Goal: Task Accomplishment & Management: Manage account settings

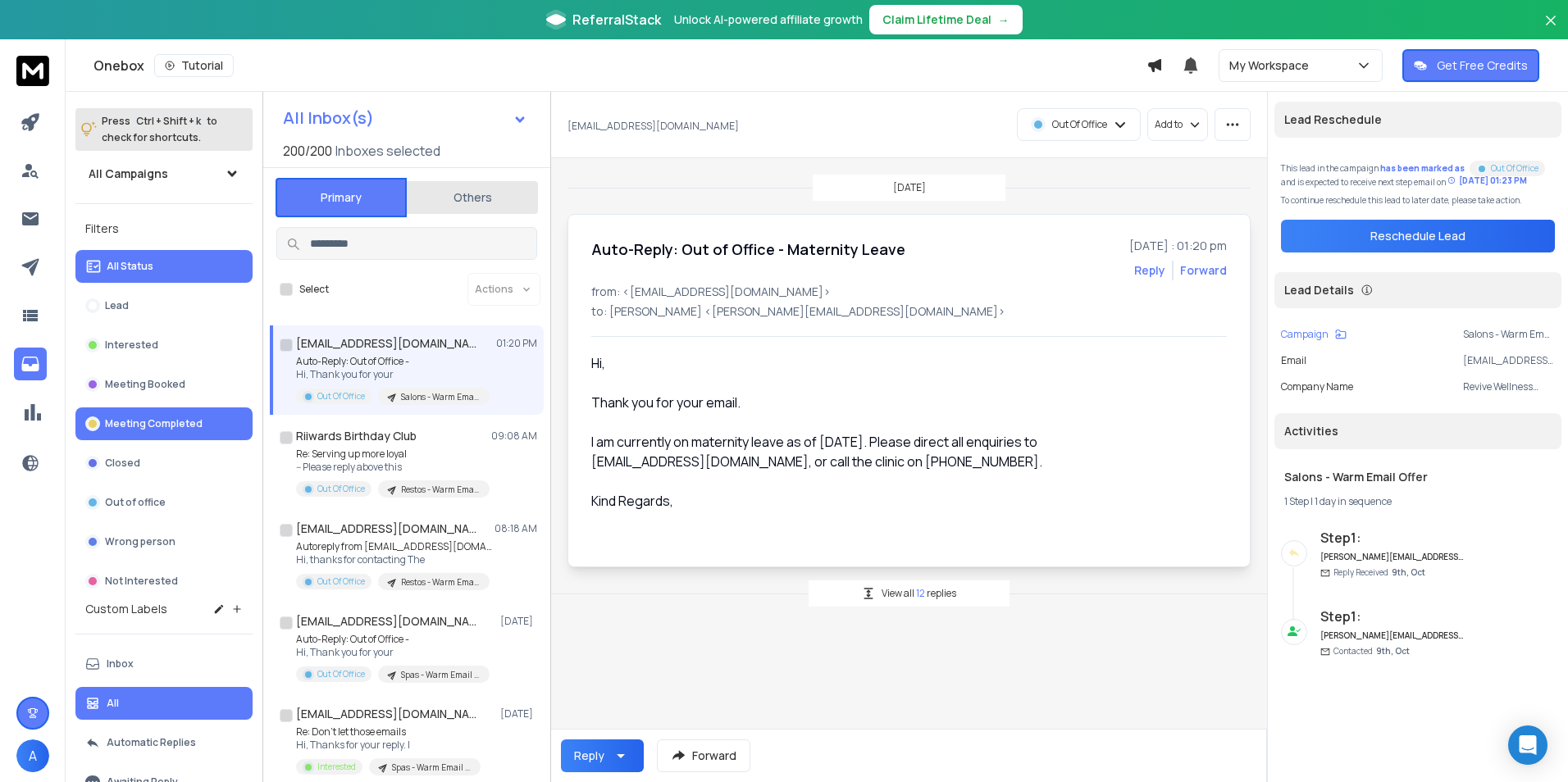
scroll to position [164, 0]
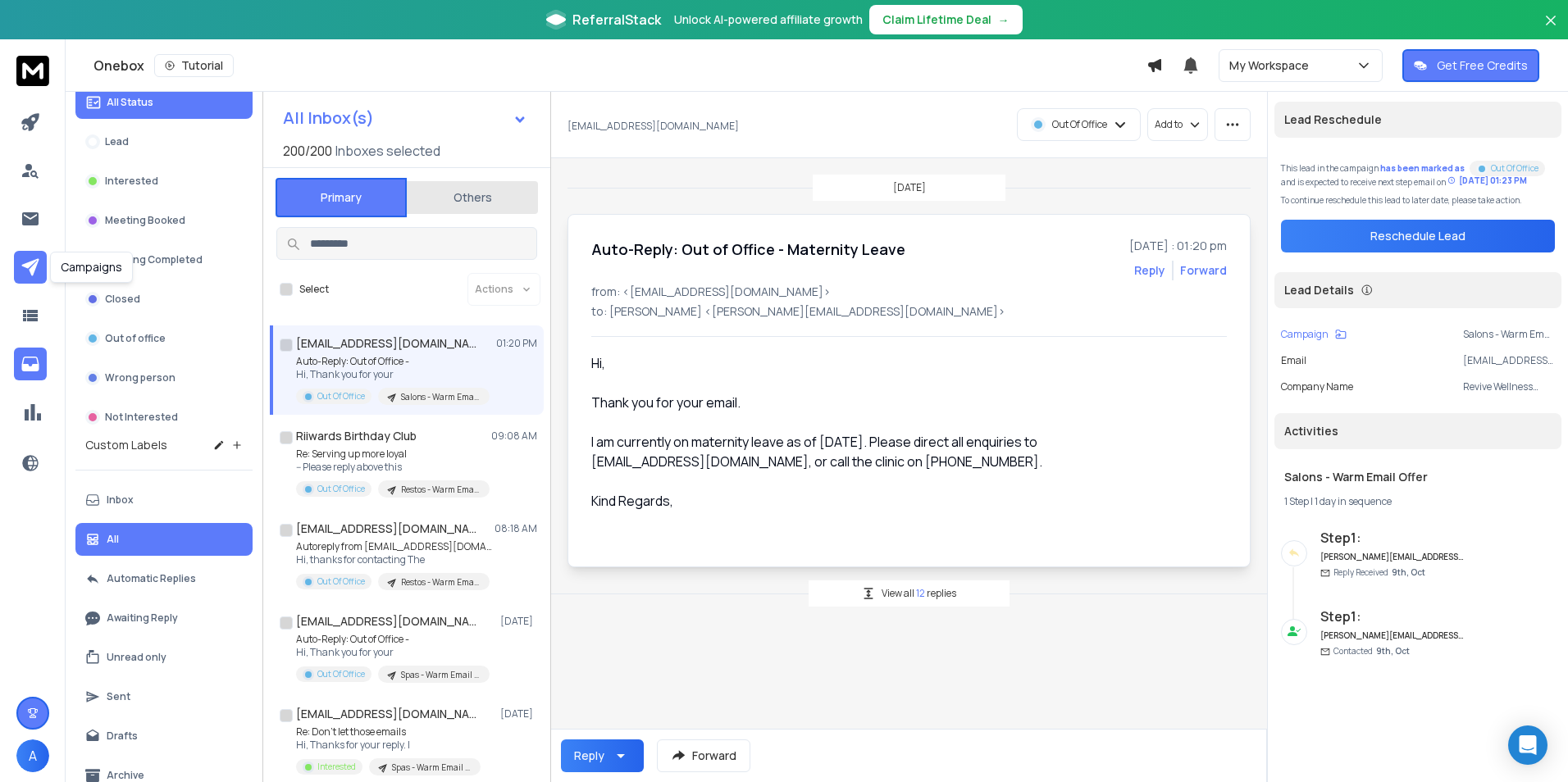
click at [31, 263] on icon at bounding box center [30, 267] width 17 height 17
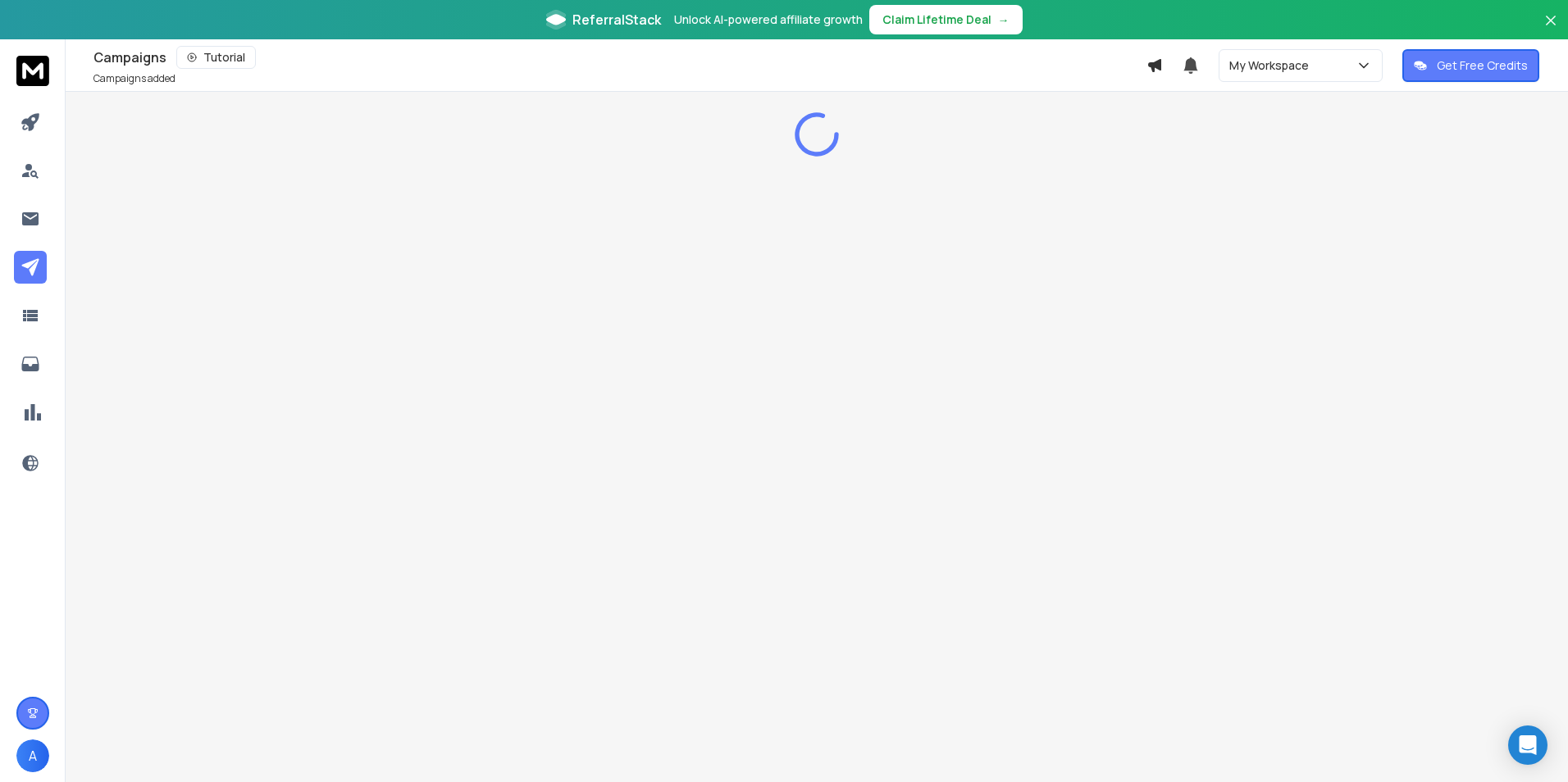
click at [1554, 22] on icon "Close banner" at bounding box center [1551, 20] width 15 height 14
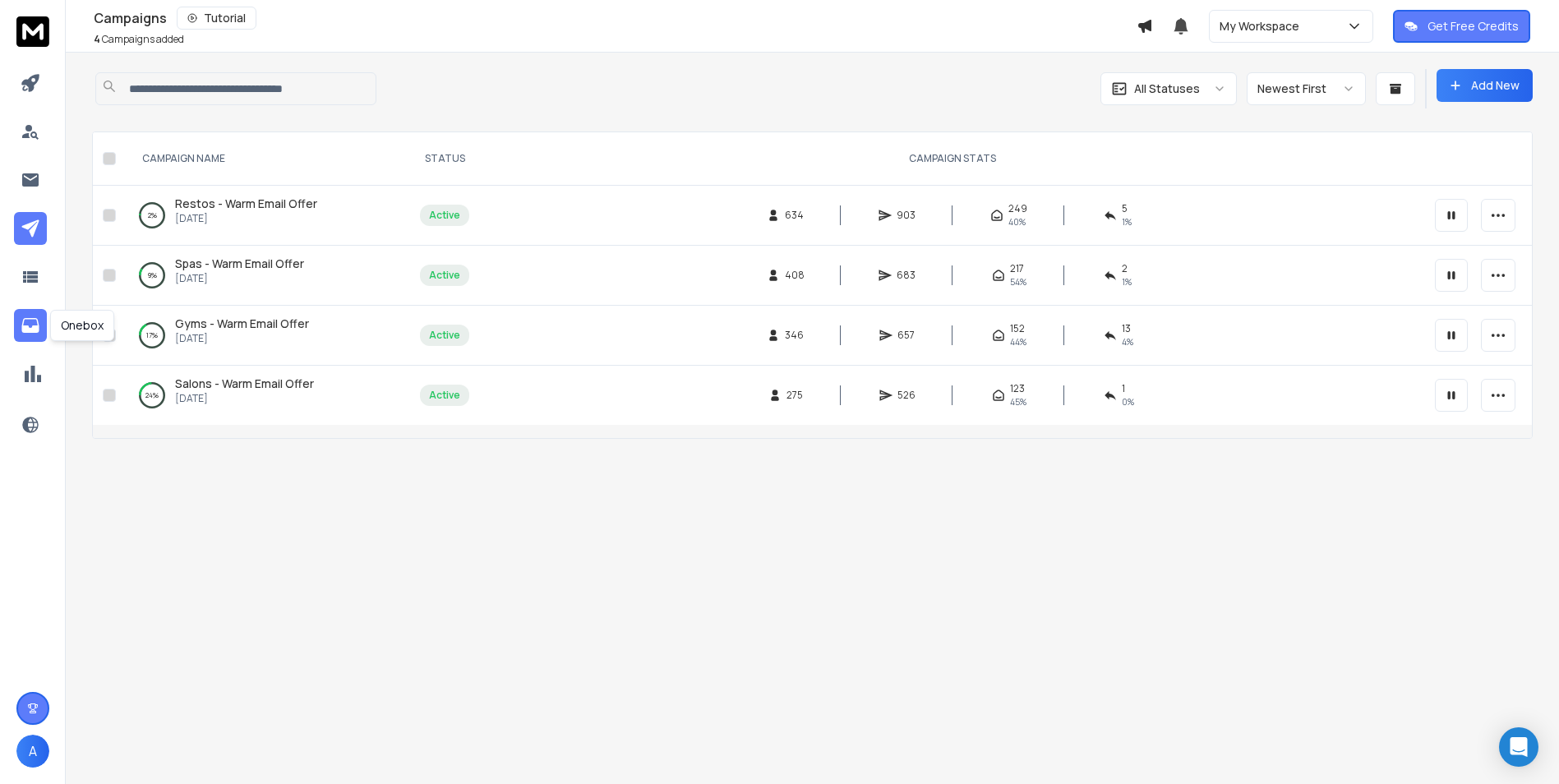
click at [25, 332] on icon at bounding box center [30, 325] width 17 height 15
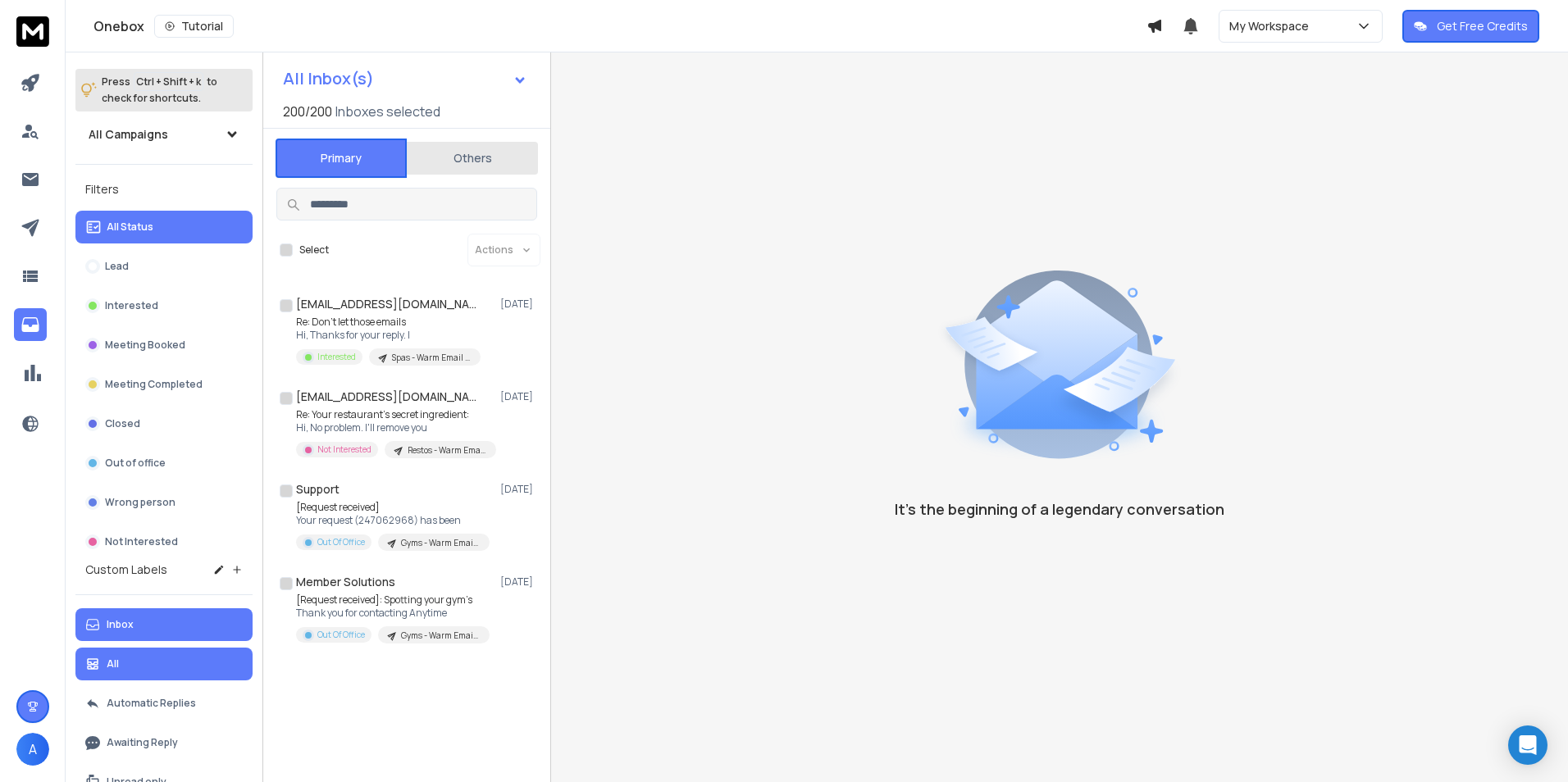
click at [142, 668] on button "All" at bounding box center [163, 664] width 177 height 33
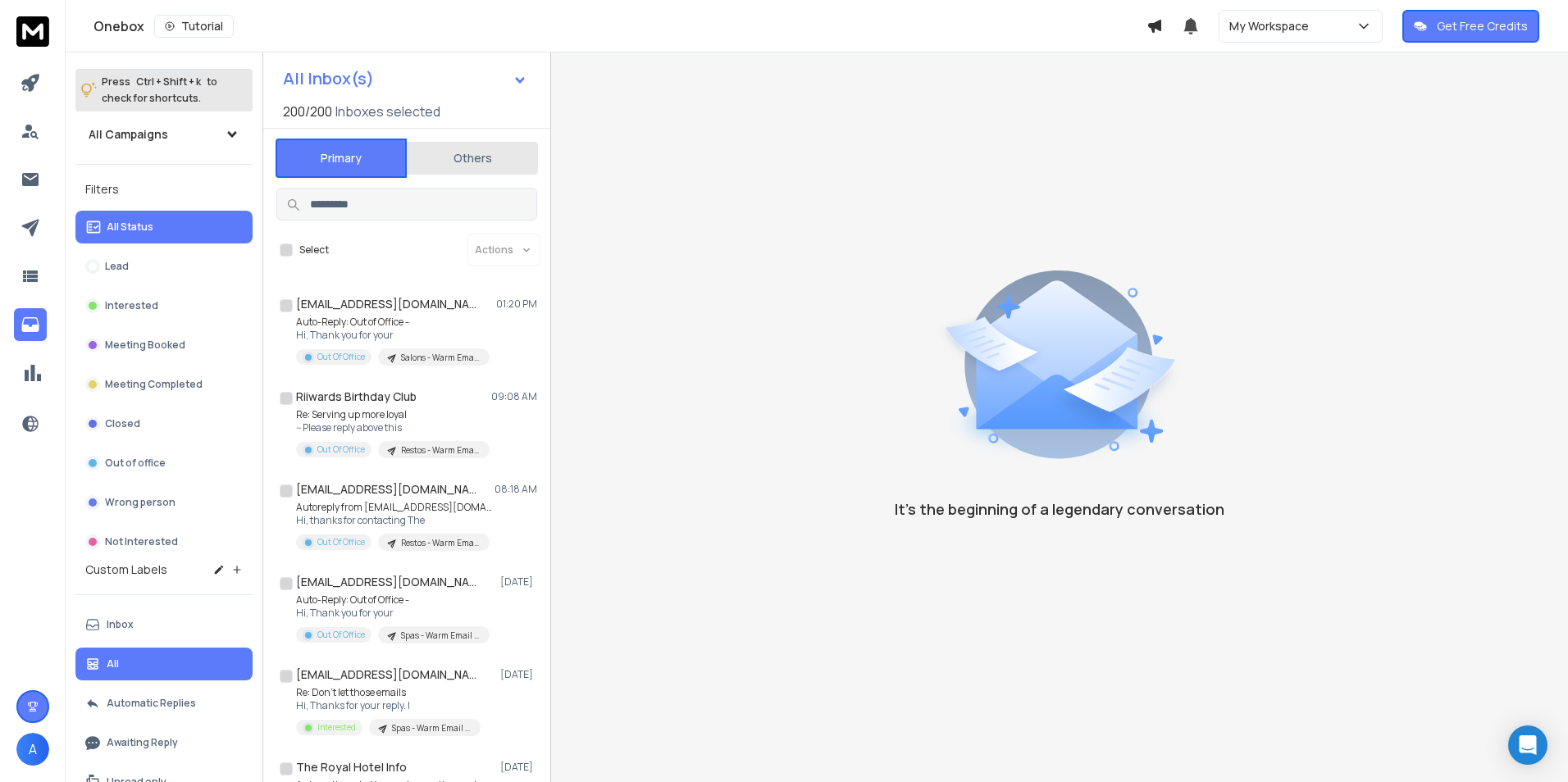
click at [482, 140] on div "All Inbox(s) 200 / 200 Inboxes selected Primary Others Select Actions [EMAIL_AD…" at bounding box center [406, 443] width 287 height 782
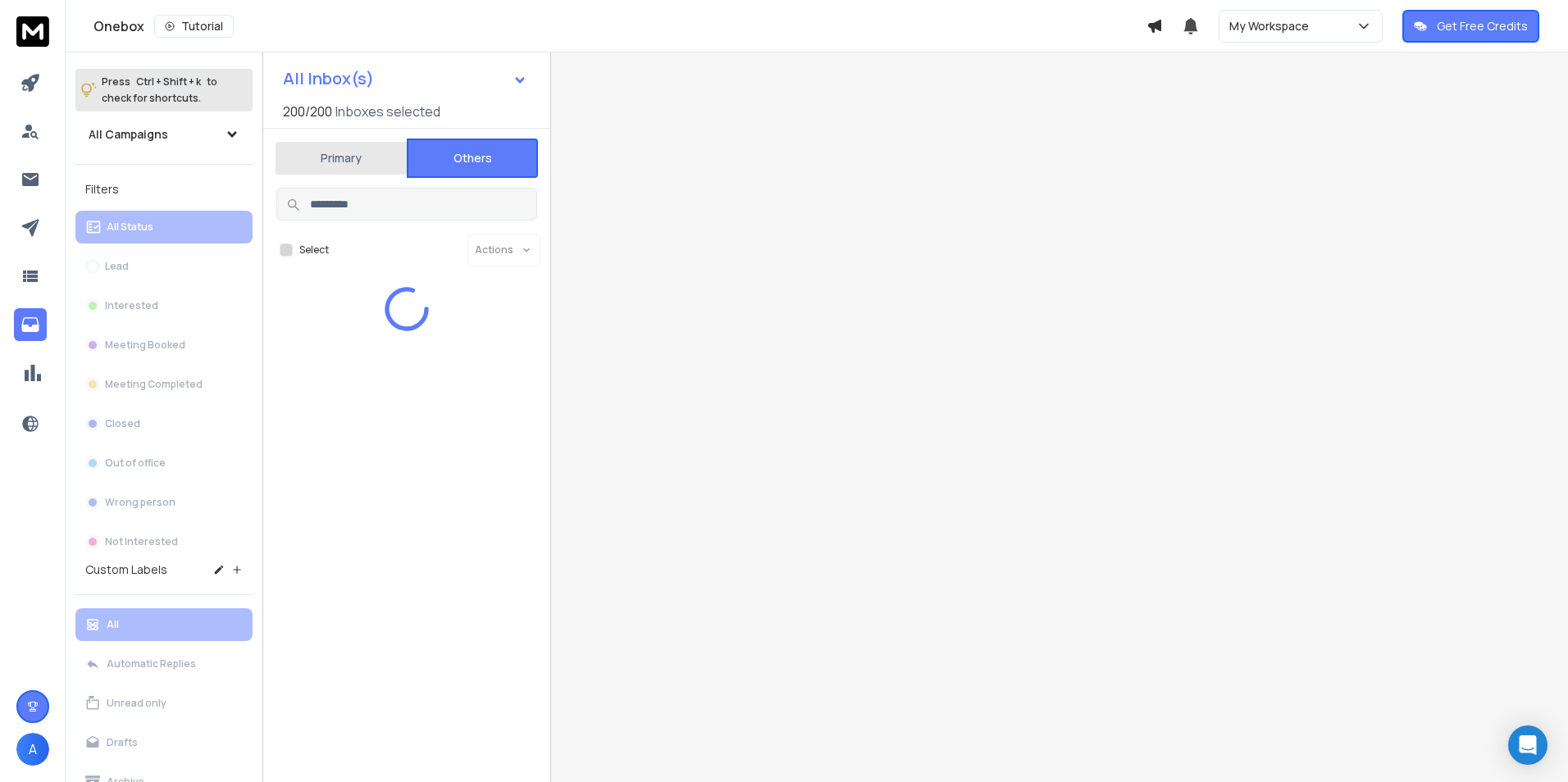
click at [482, 166] on button "Others" at bounding box center [472, 158] width 131 height 39
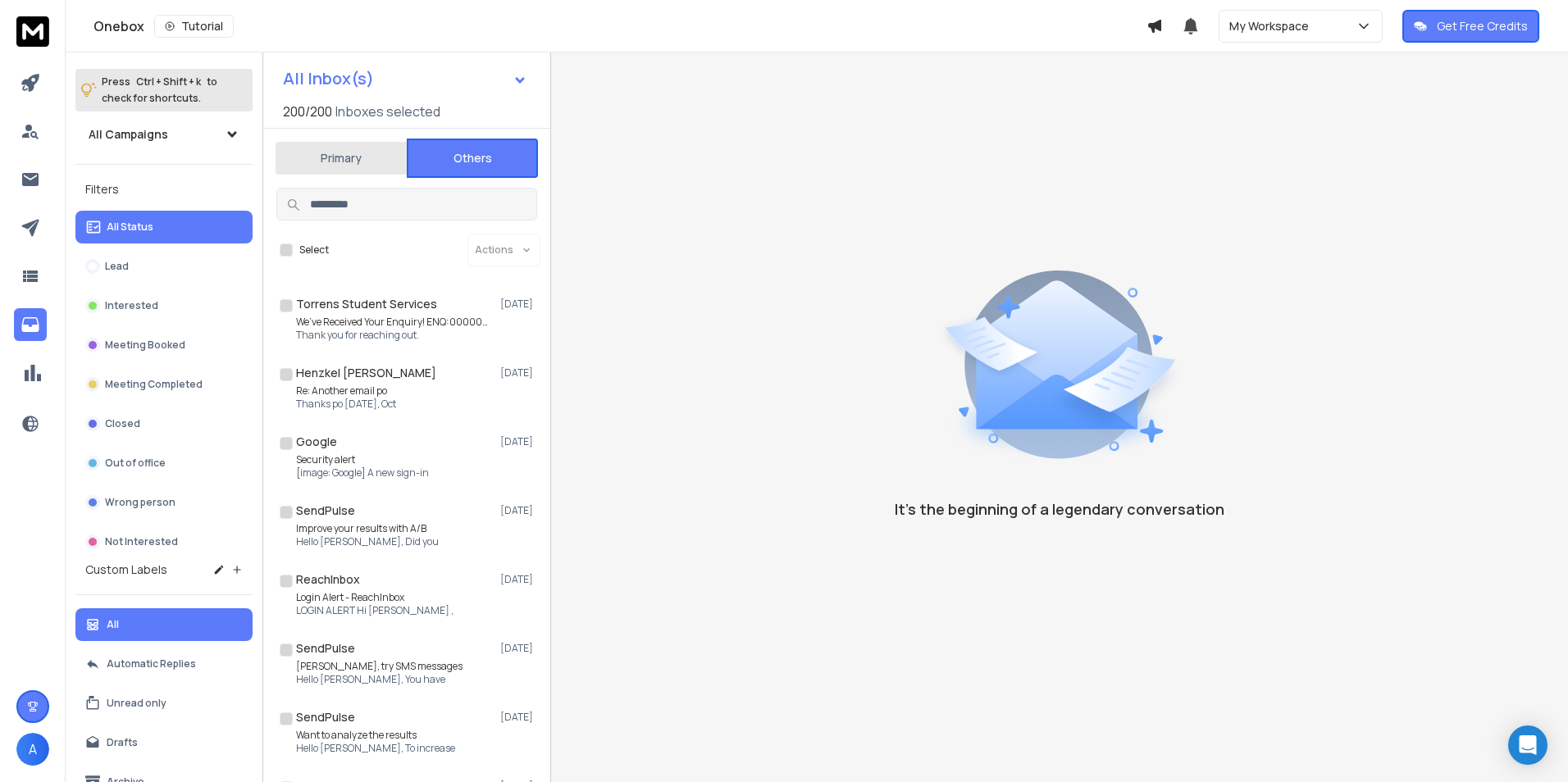
click at [366, 162] on button "Primary" at bounding box center [341, 159] width 131 height 36
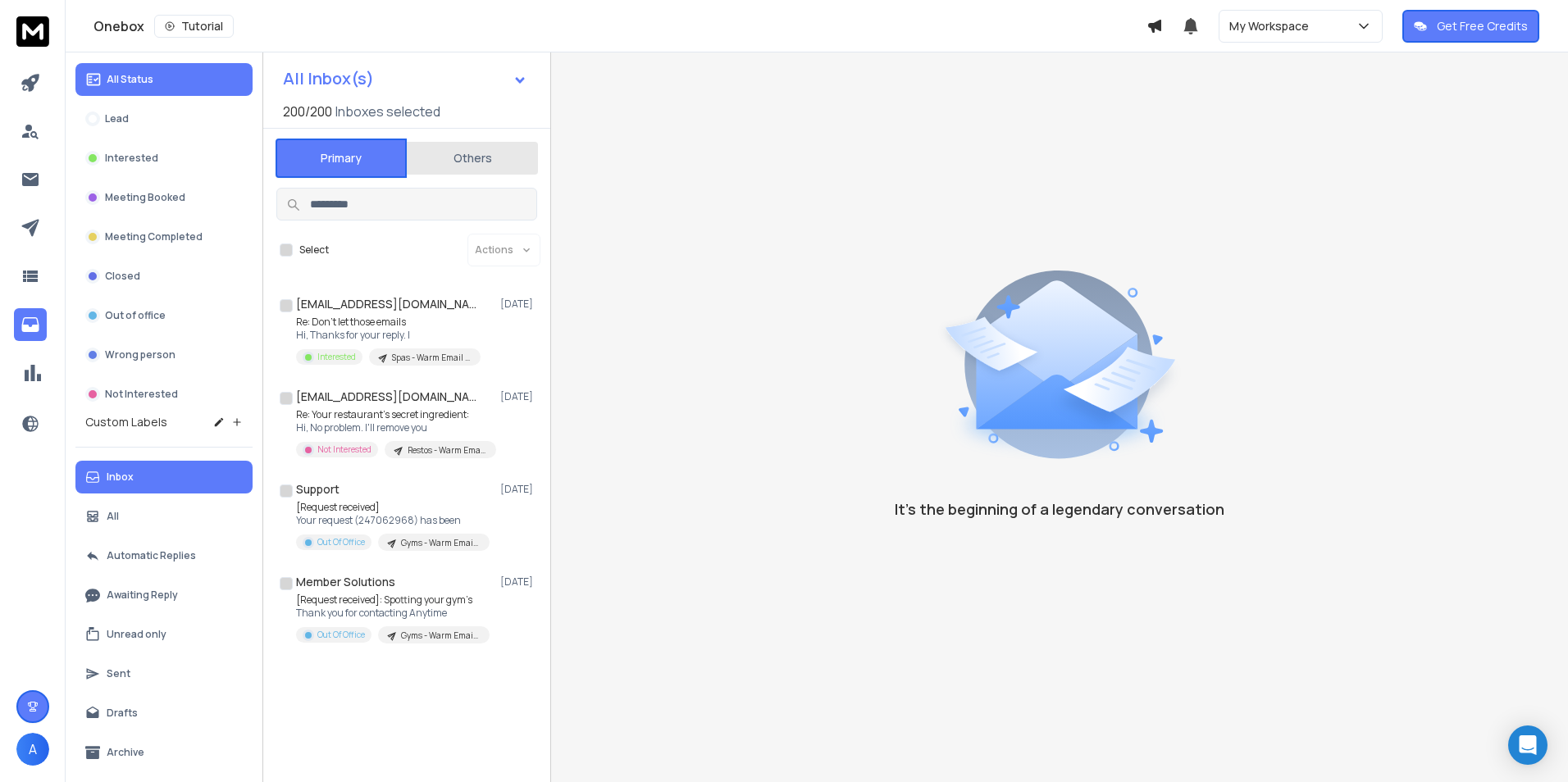
scroll to position [159, 0]
click at [134, 520] on button "All" at bounding box center [163, 517] width 177 height 33
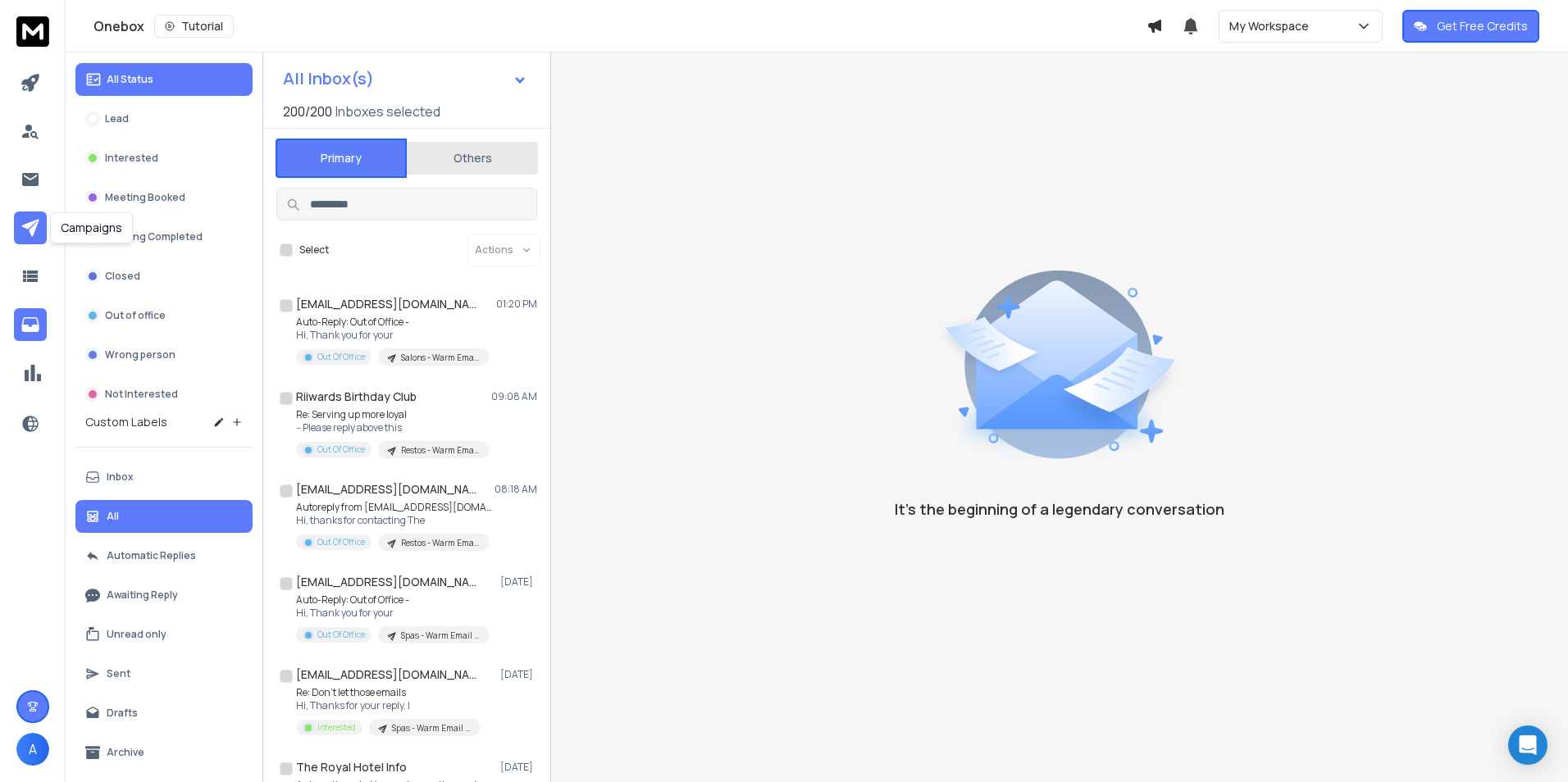
click at [40, 237] on link at bounding box center [30, 227] width 33 height 33
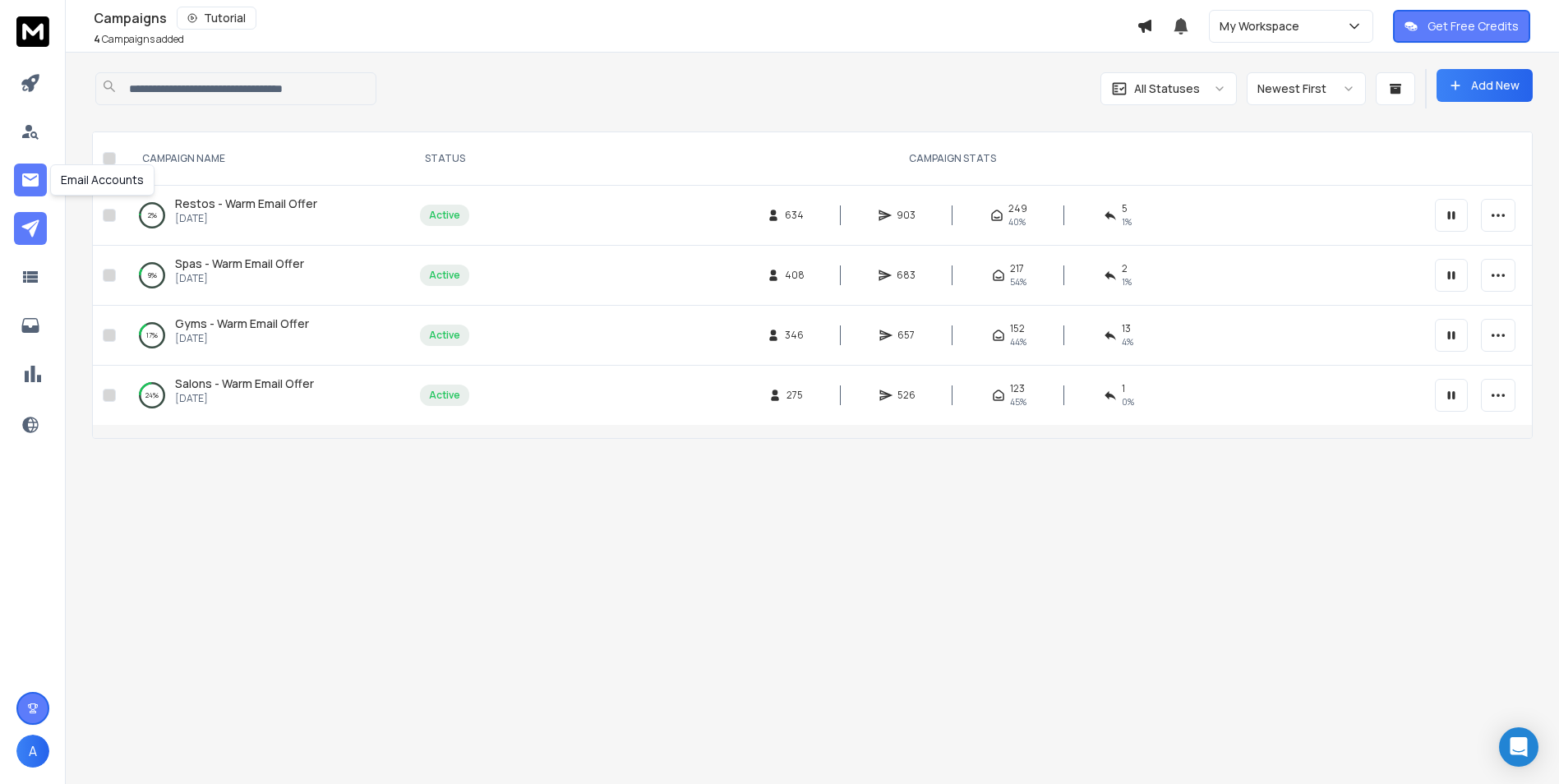
click at [44, 178] on link at bounding box center [30, 180] width 33 height 33
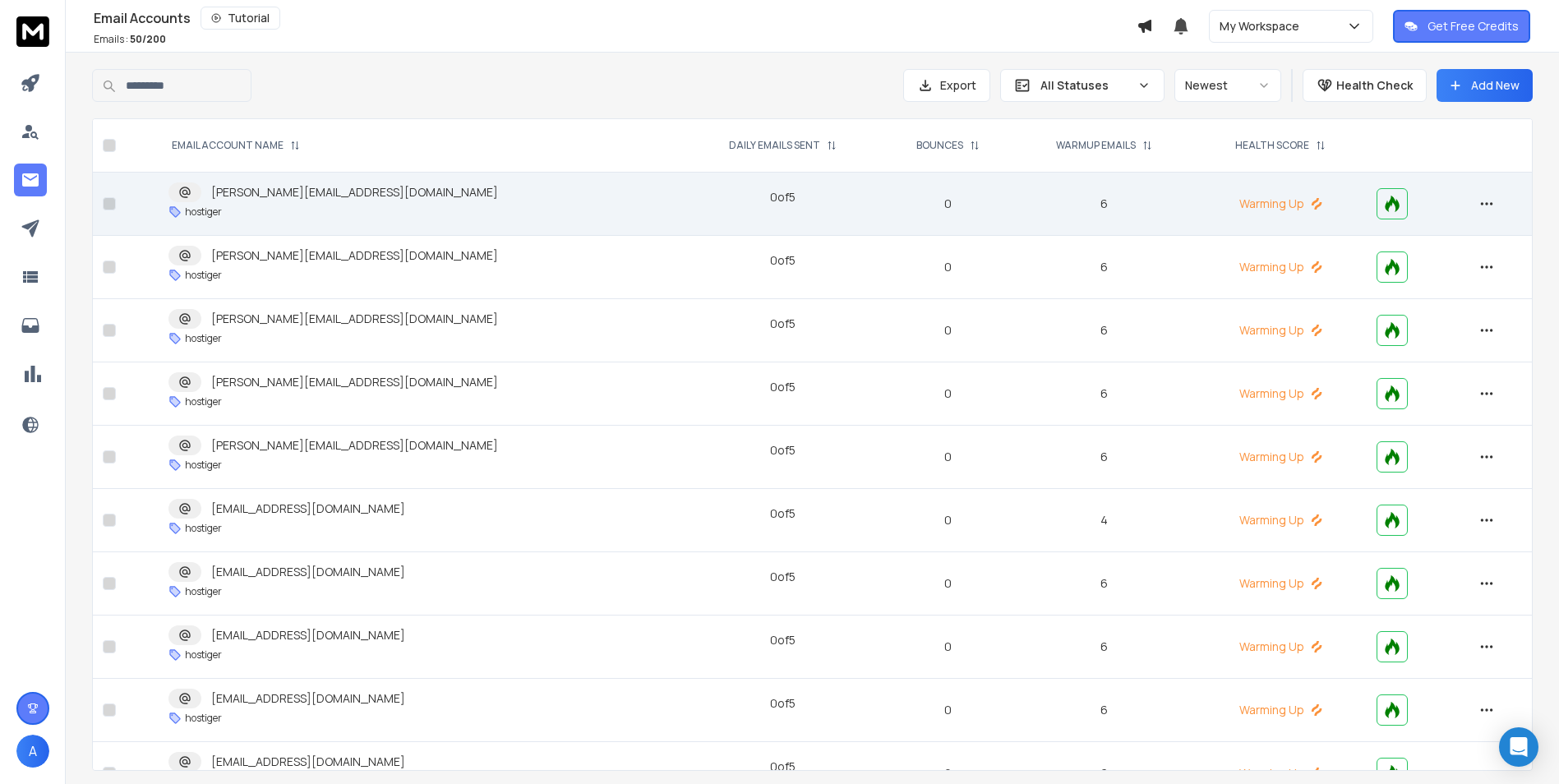
click at [1064, 208] on td "6" at bounding box center [1105, 204] width 181 height 64
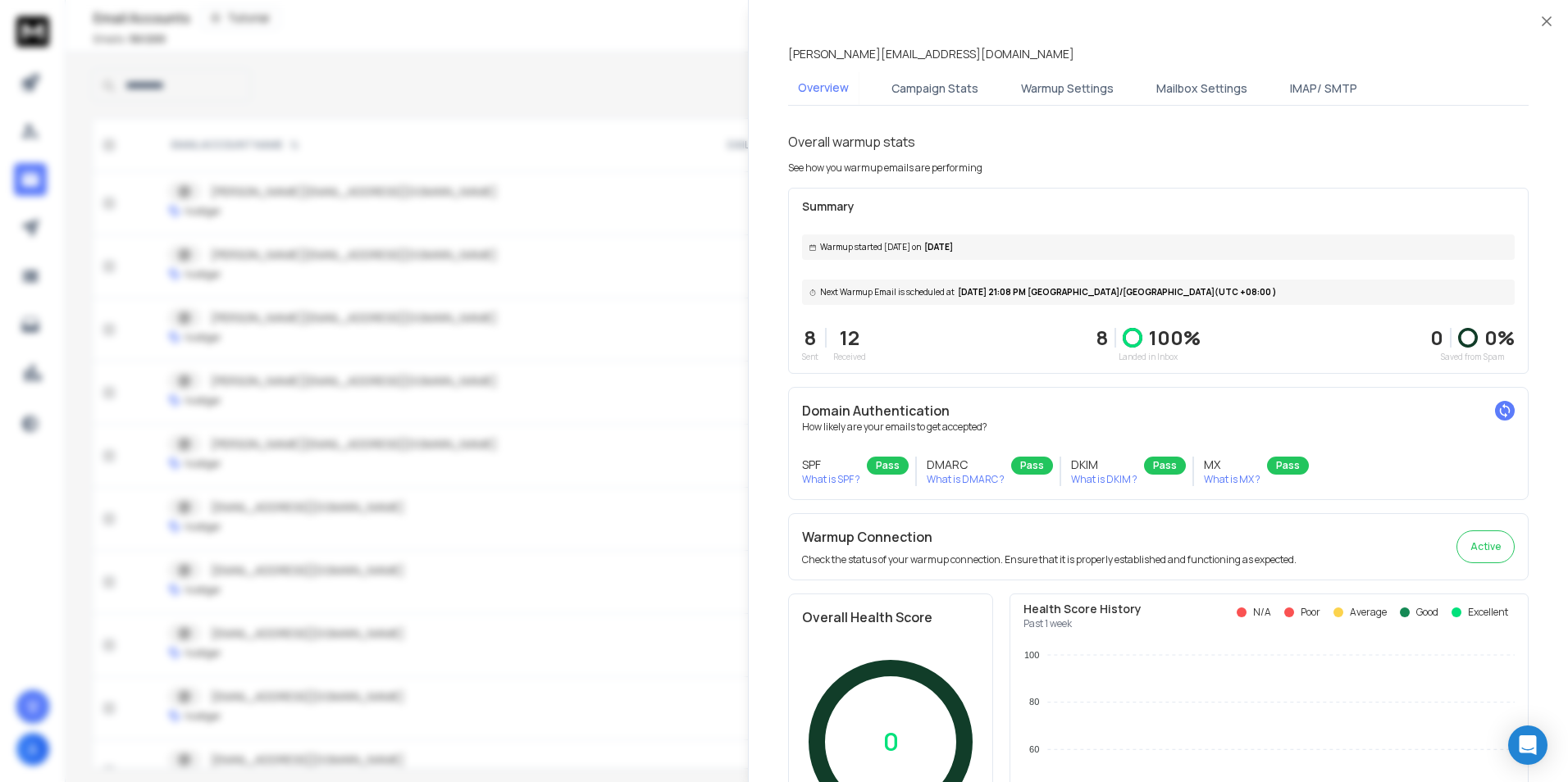
click at [461, 208] on div at bounding box center [784, 391] width 1568 height 782
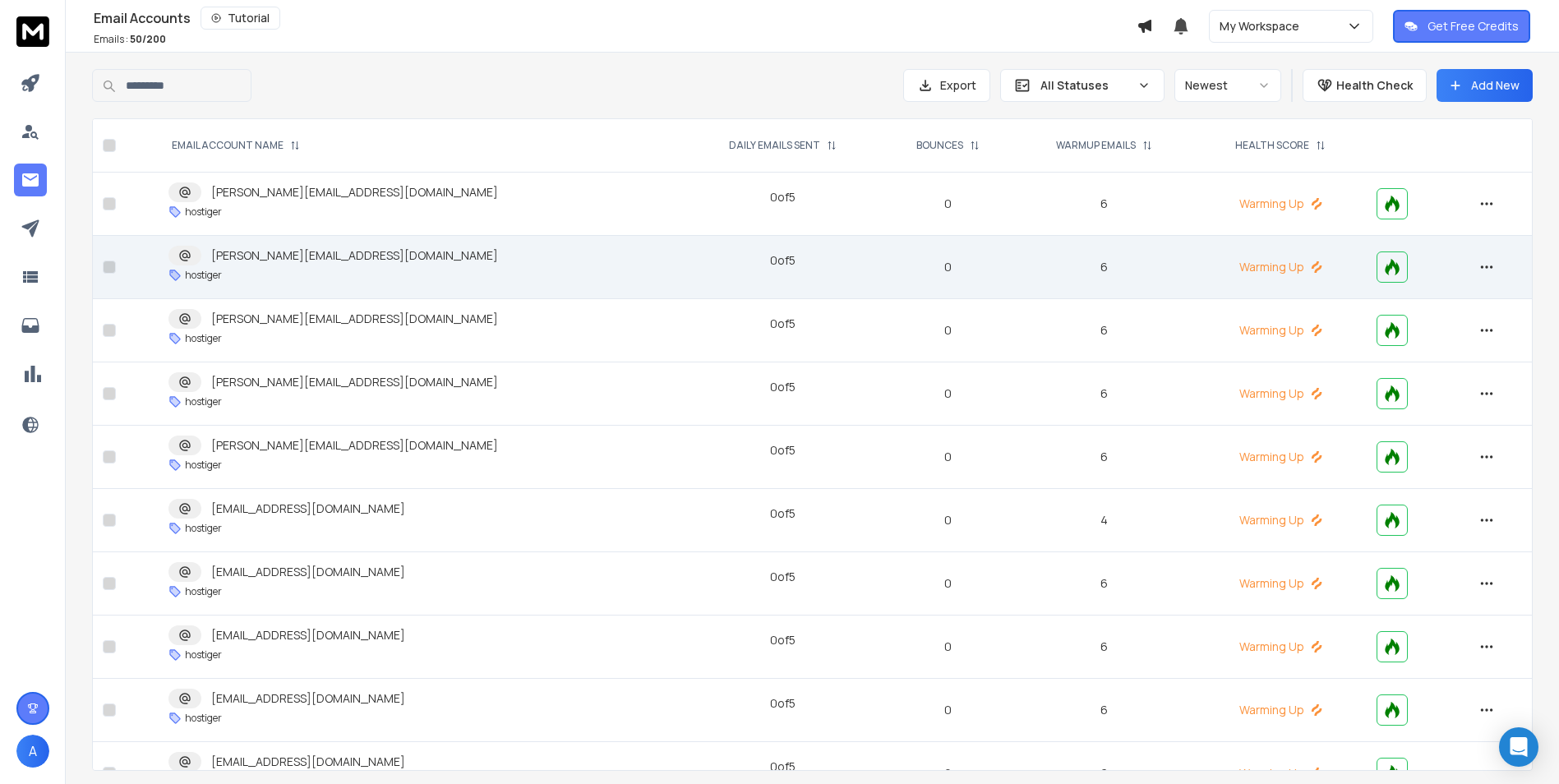
click at [366, 265] on td "[PERSON_NAME][EMAIL_ADDRESS][DOMAIN_NAME] hostiger" at bounding box center [422, 268] width 525 height 64
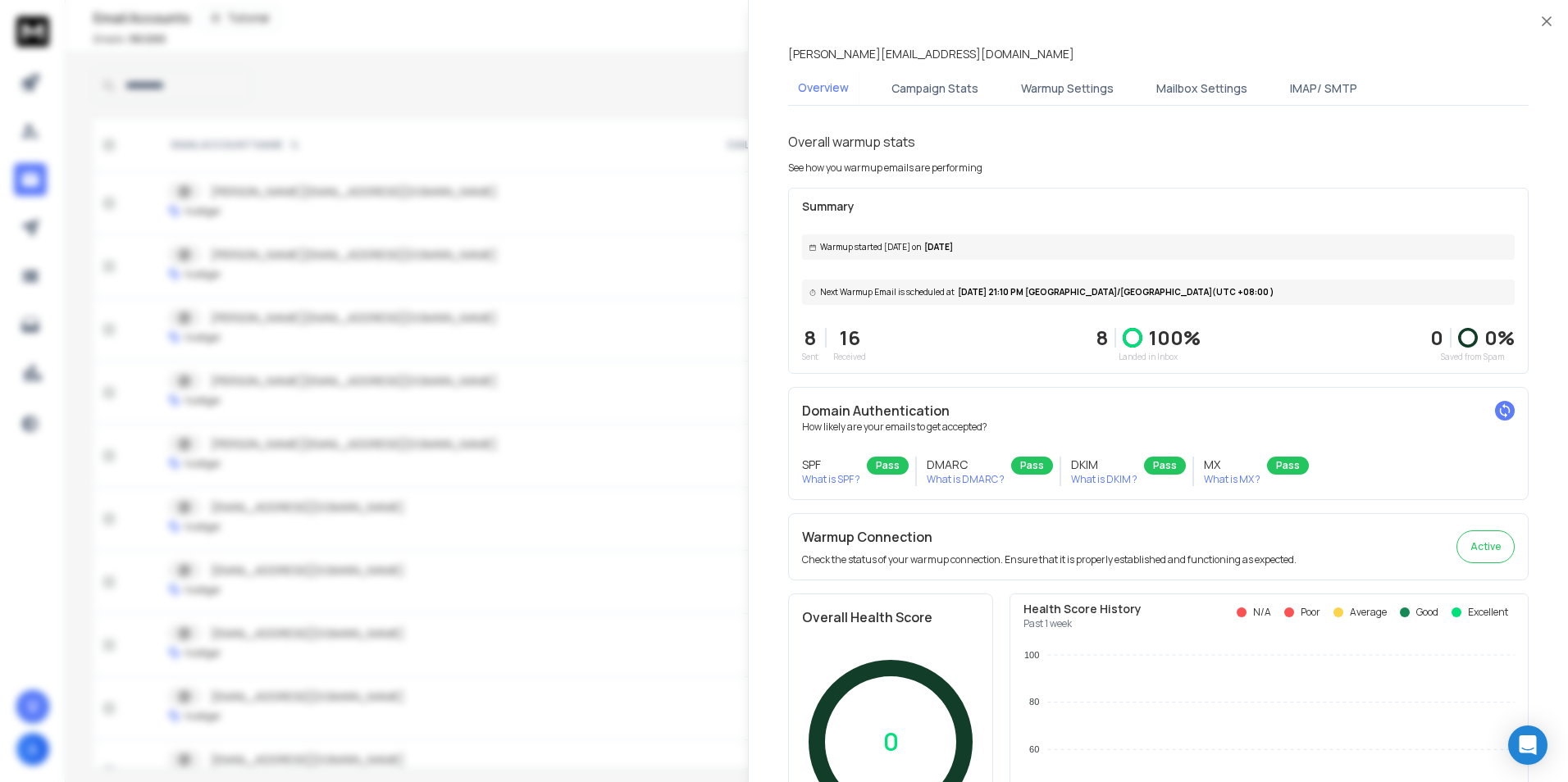
click at [522, 189] on div at bounding box center [784, 391] width 1568 height 782
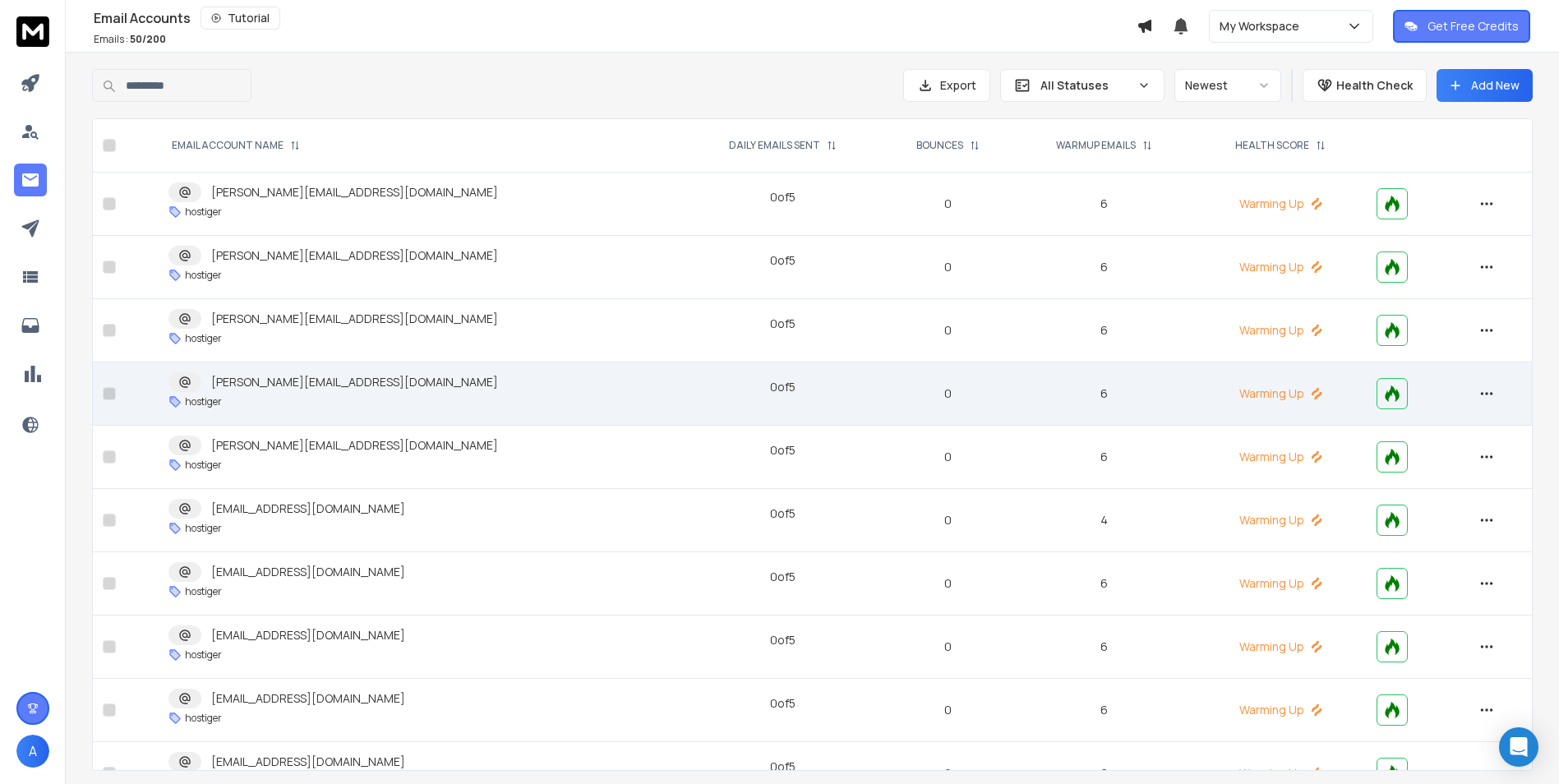
click at [333, 377] on p "[PERSON_NAME][EMAIL_ADDRESS][DOMAIN_NAME]" at bounding box center [355, 382] width 287 height 16
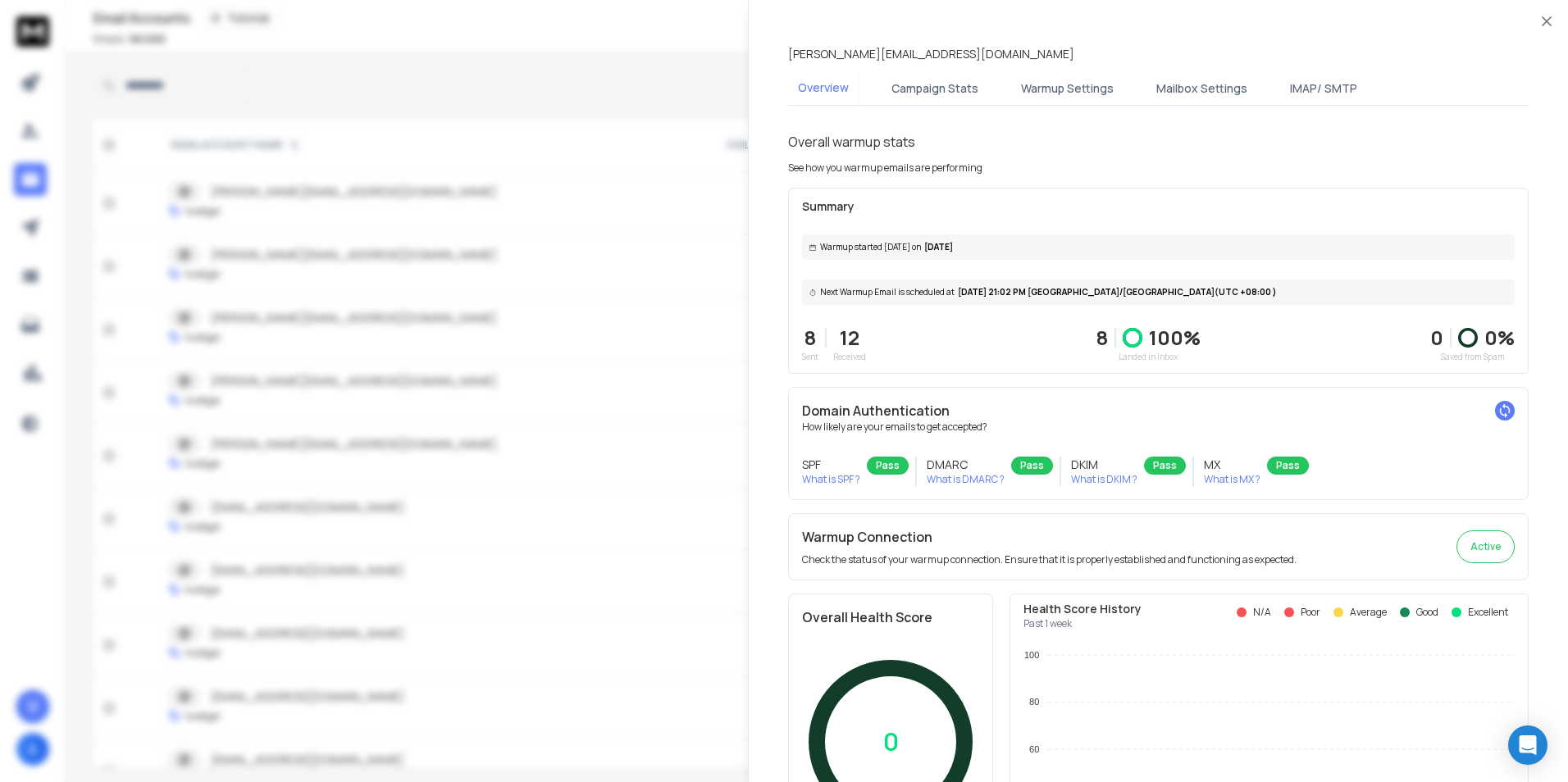
click at [541, 371] on div at bounding box center [784, 391] width 1568 height 782
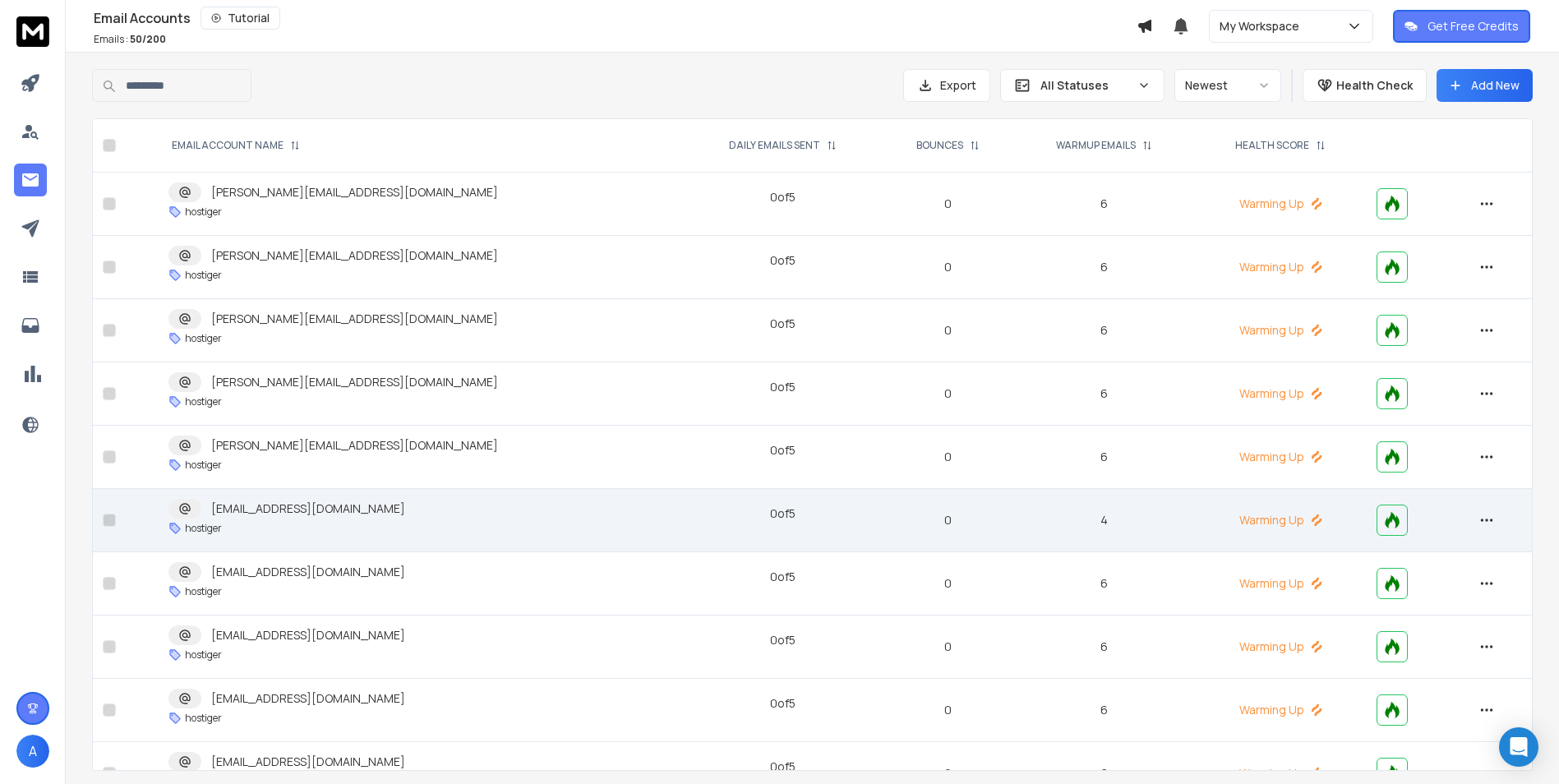
click at [400, 540] on td "[EMAIL_ADDRESS][DOMAIN_NAME] hostiger" at bounding box center [422, 521] width 525 height 64
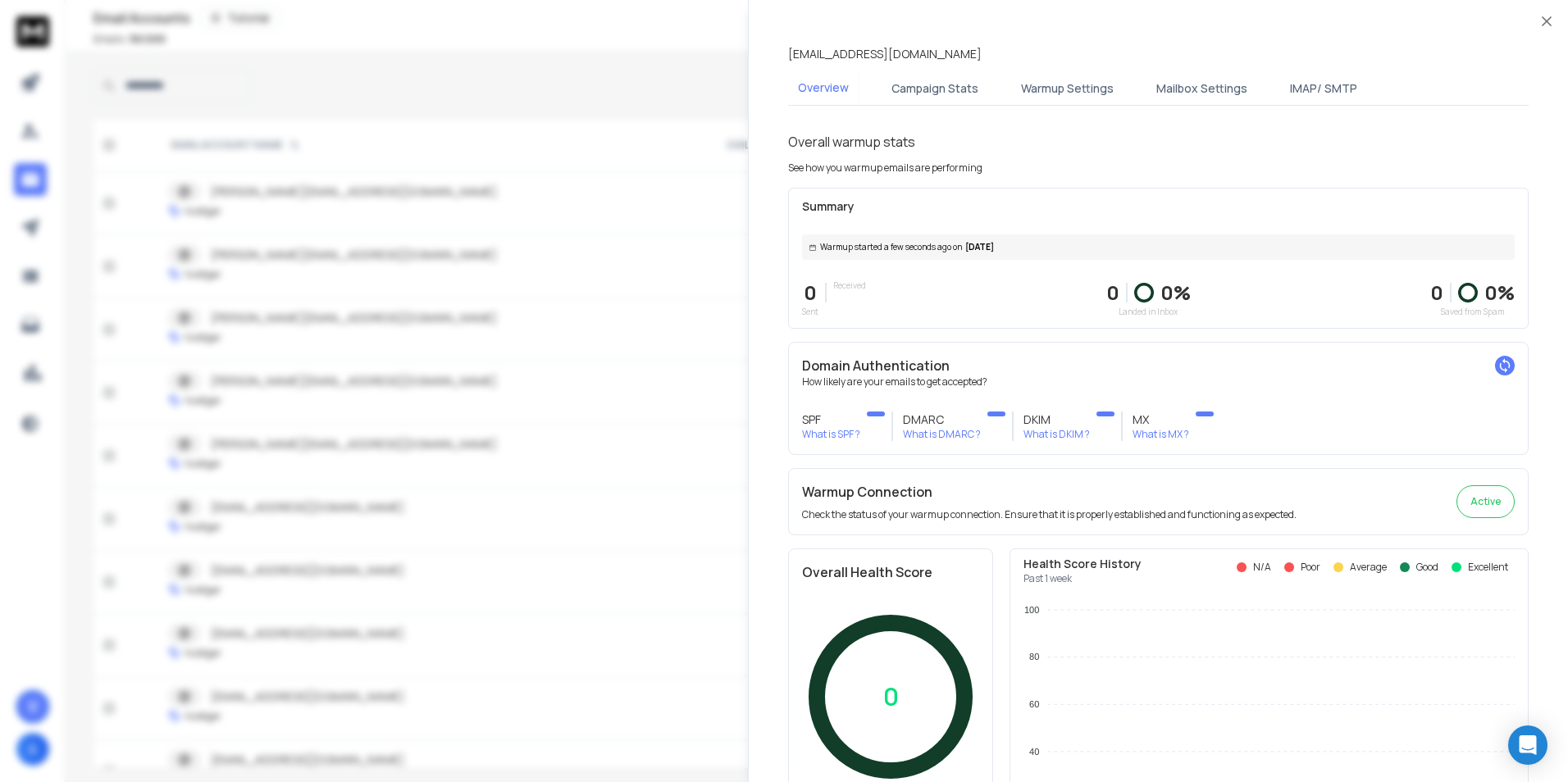
click at [649, 478] on div at bounding box center [784, 391] width 1568 height 782
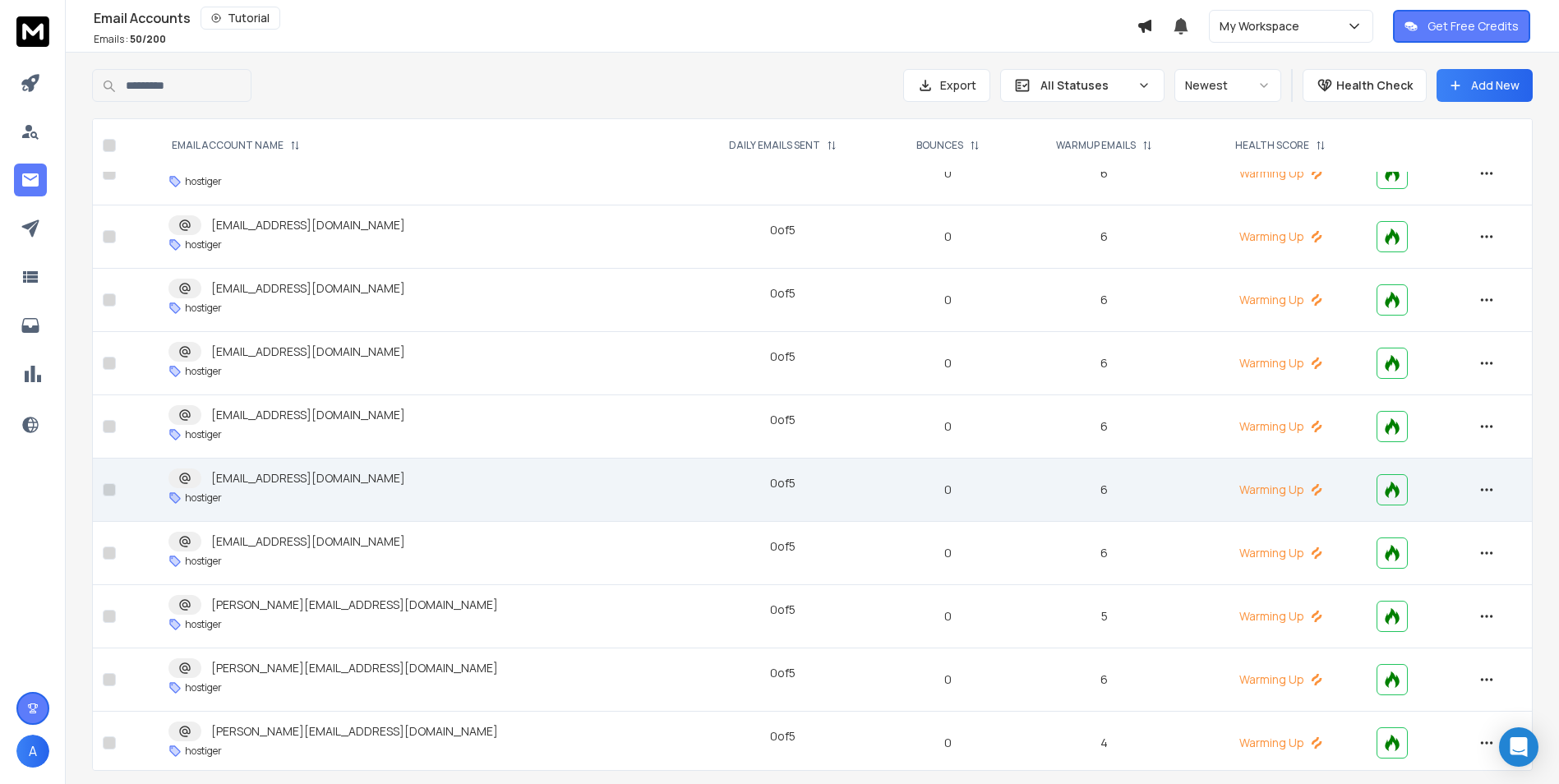
scroll to position [493, 0]
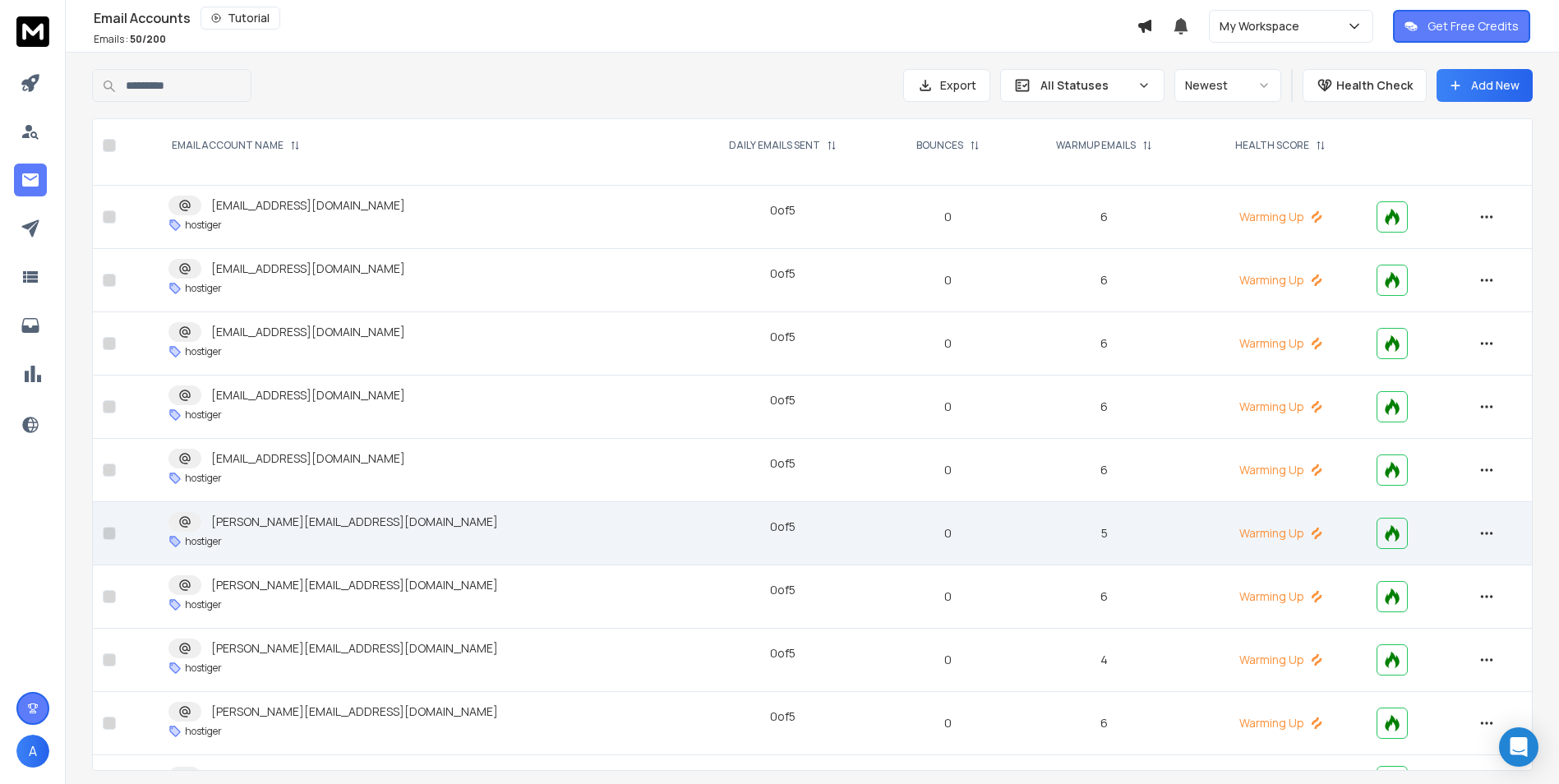
click at [684, 543] on td "0 of 5" at bounding box center [783, 523] width 198 height 43
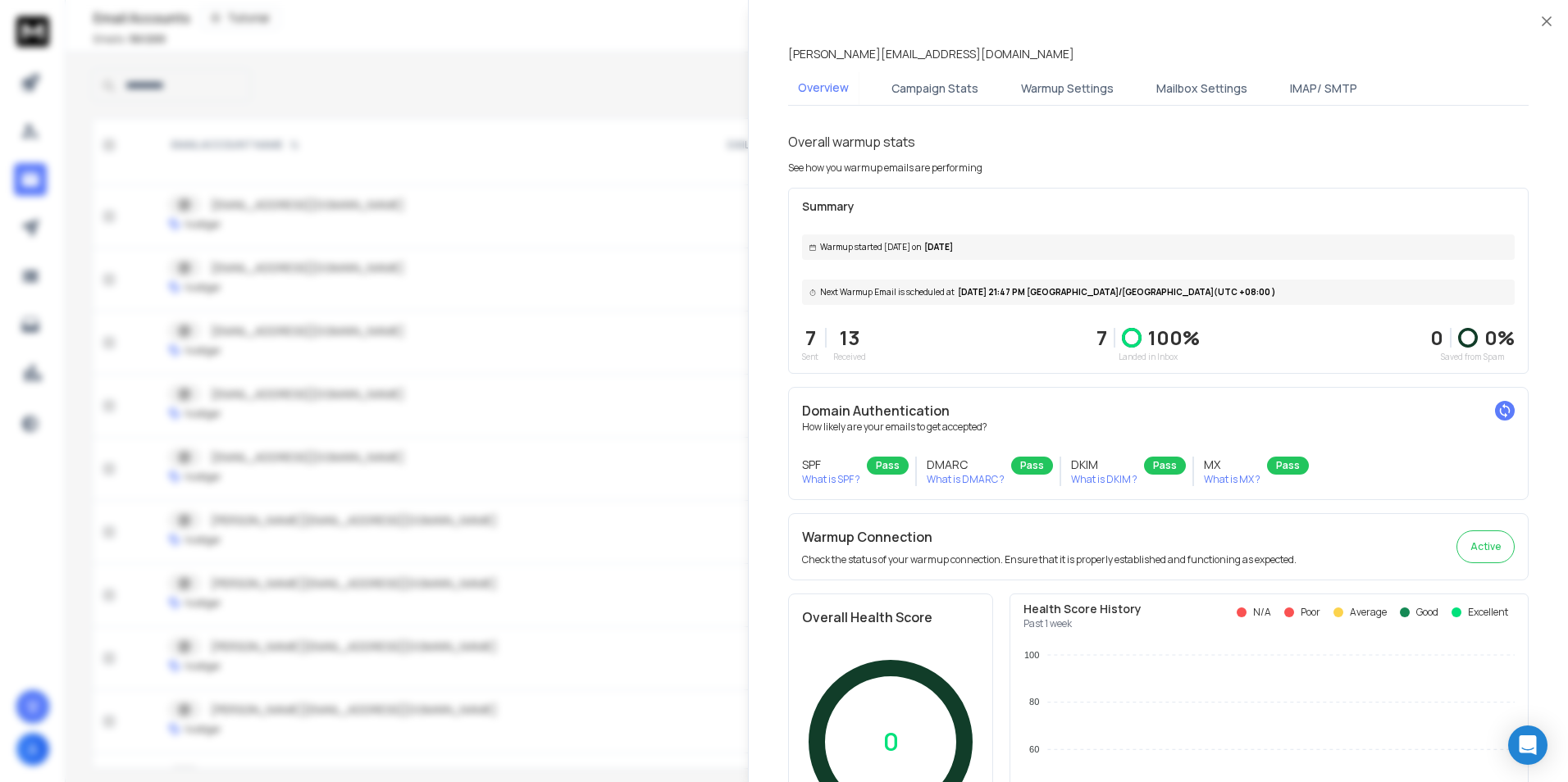
click at [658, 511] on div at bounding box center [784, 391] width 1568 height 782
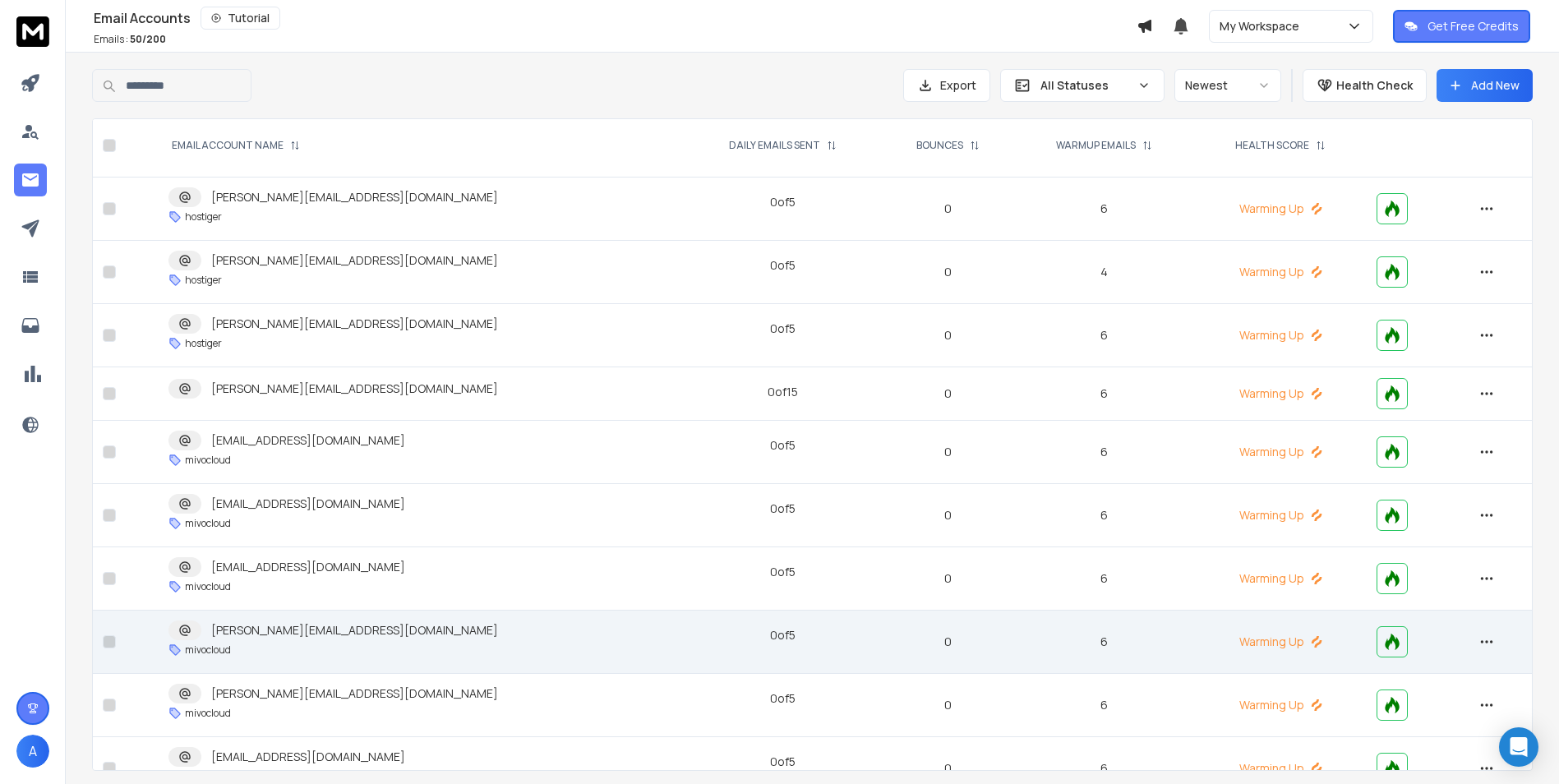
scroll to position [987, 0]
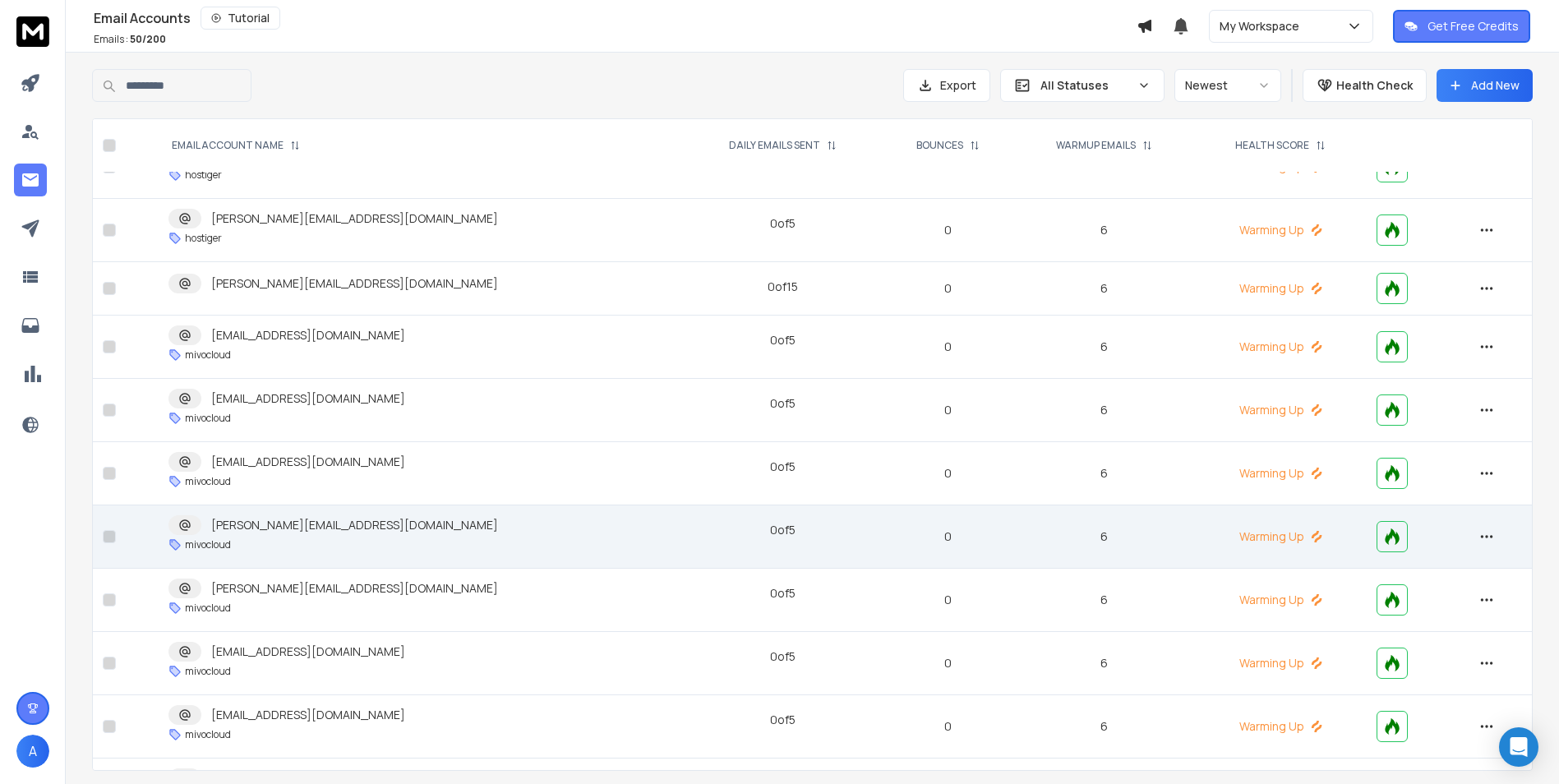
click at [651, 551] on tr "[PERSON_NAME][EMAIL_ADDRESS][DOMAIN_NAME] mivocloud 0 of 5 0 6 Warming Up" at bounding box center [812, 537] width 1439 height 64
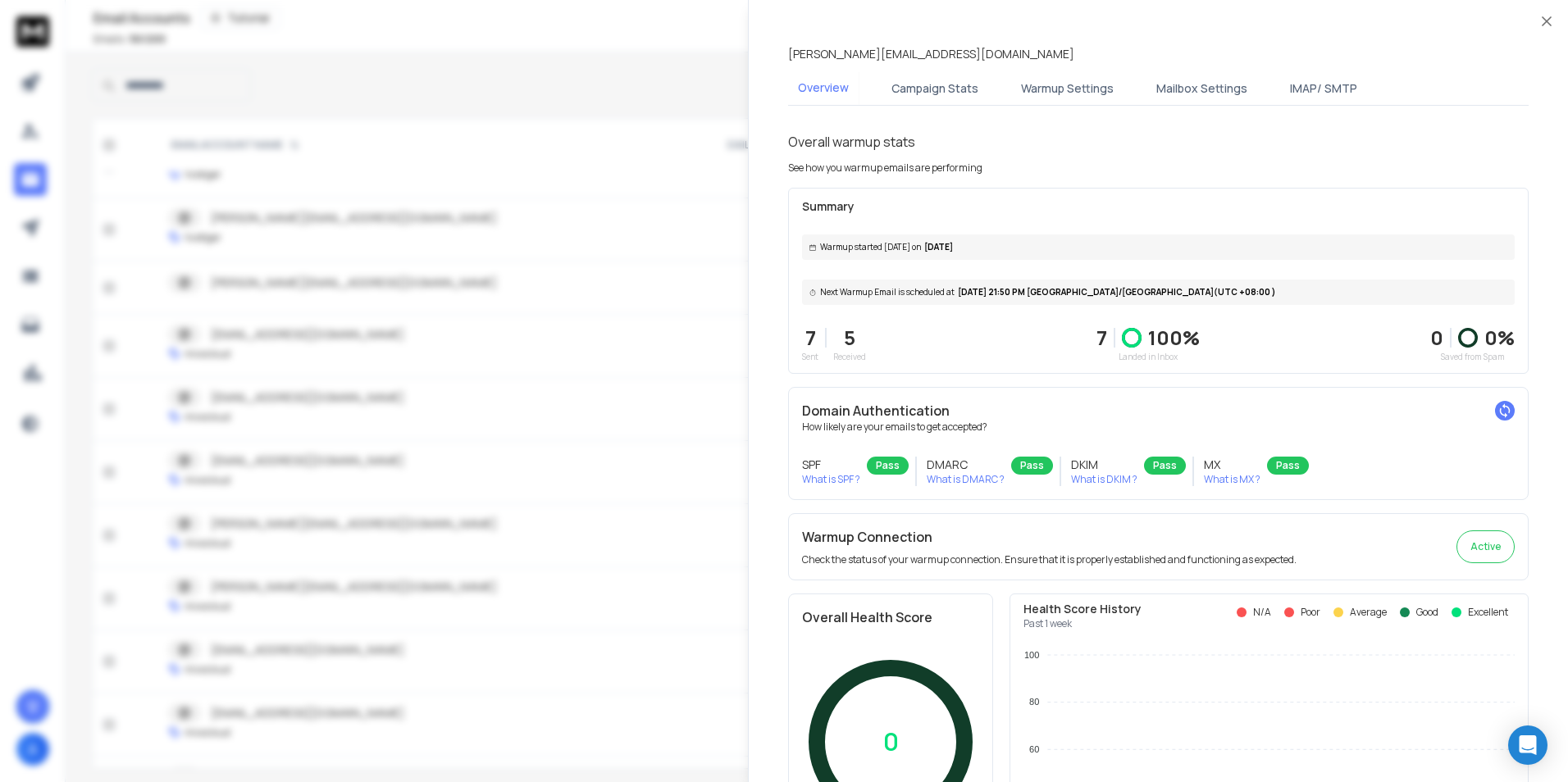
click at [657, 532] on div at bounding box center [784, 391] width 1568 height 782
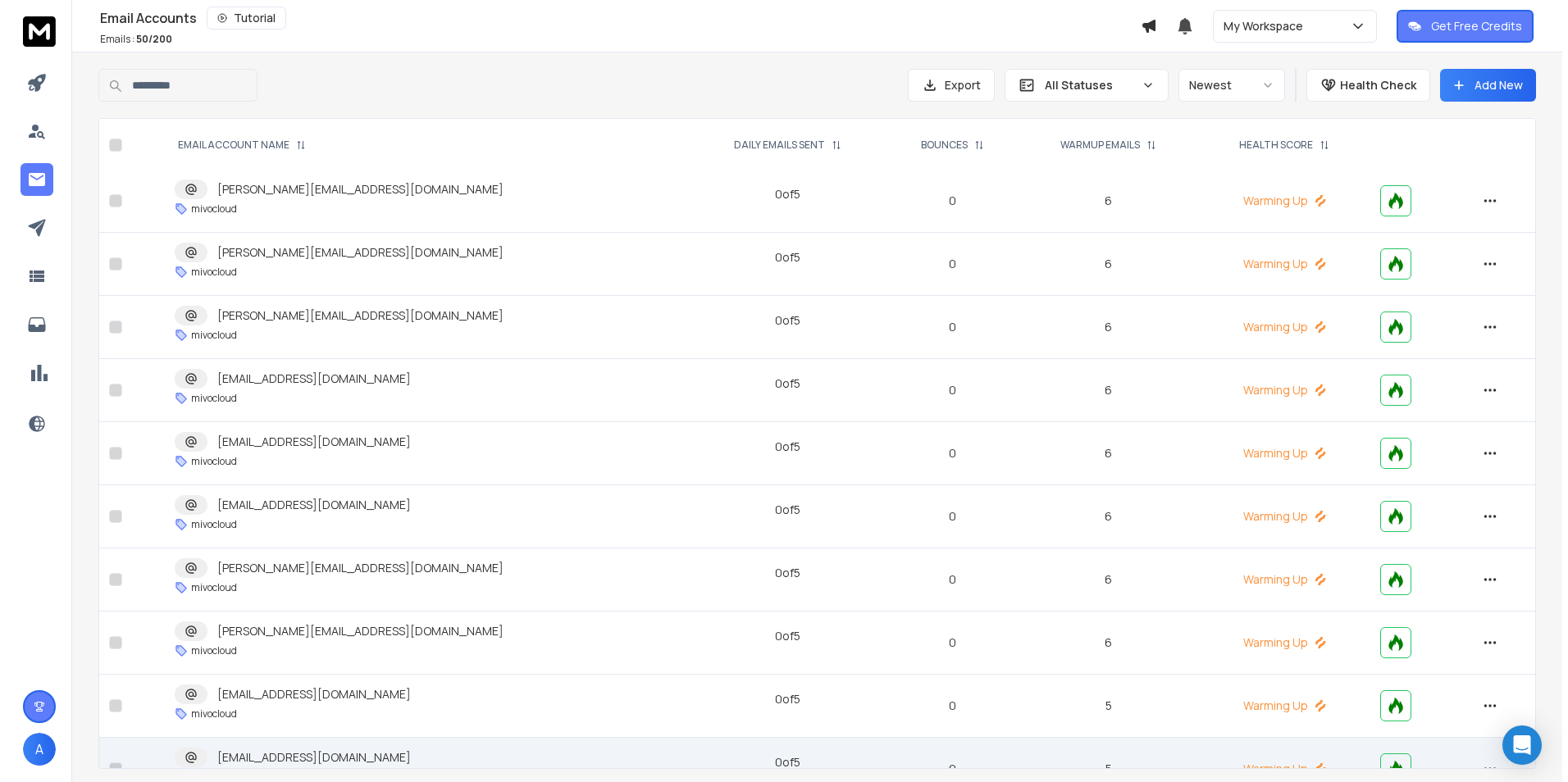
scroll to position [1804, 0]
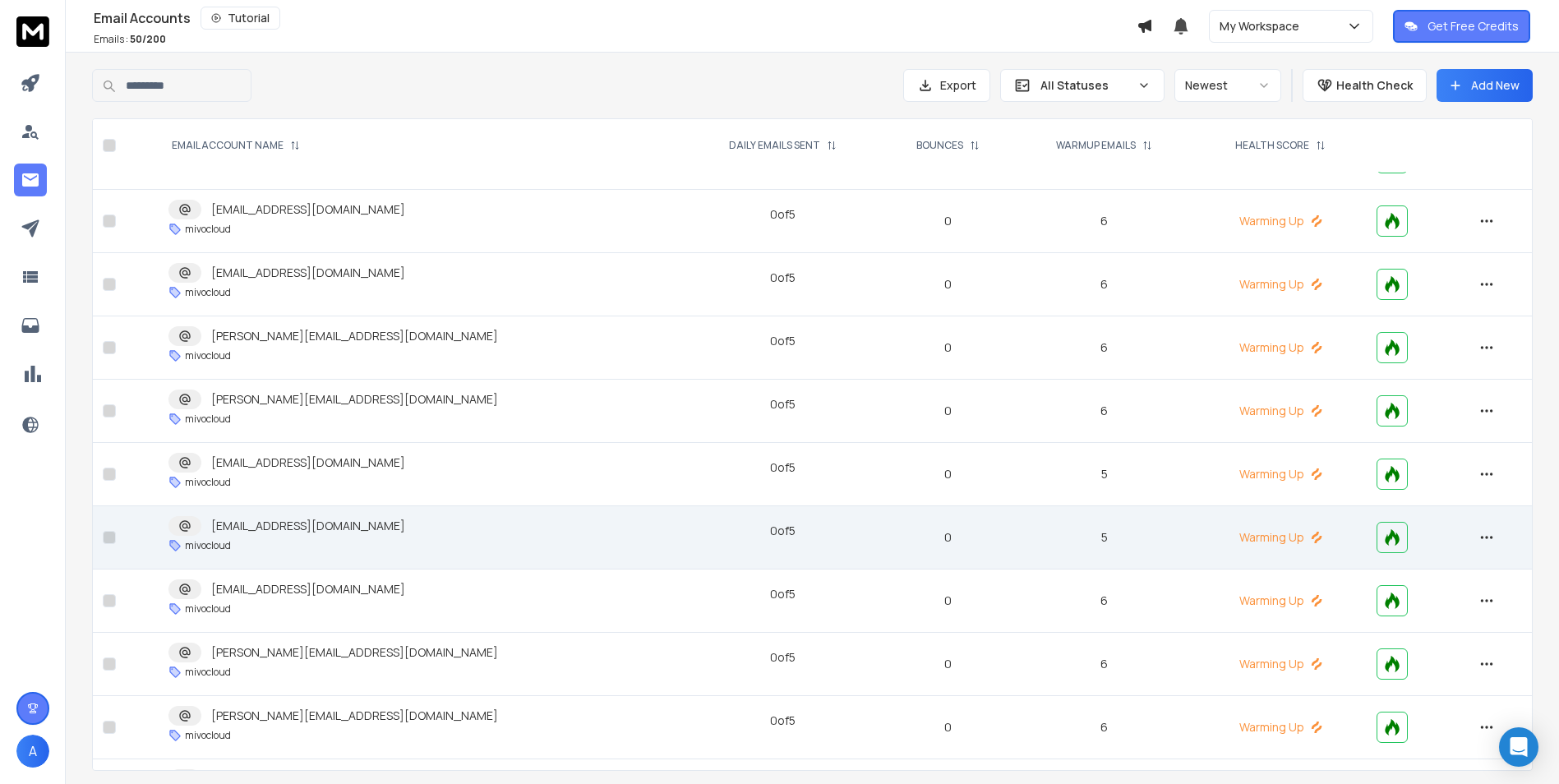
click at [684, 541] on td "0 of 5" at bounding box center [783, 527] width 198 height 43
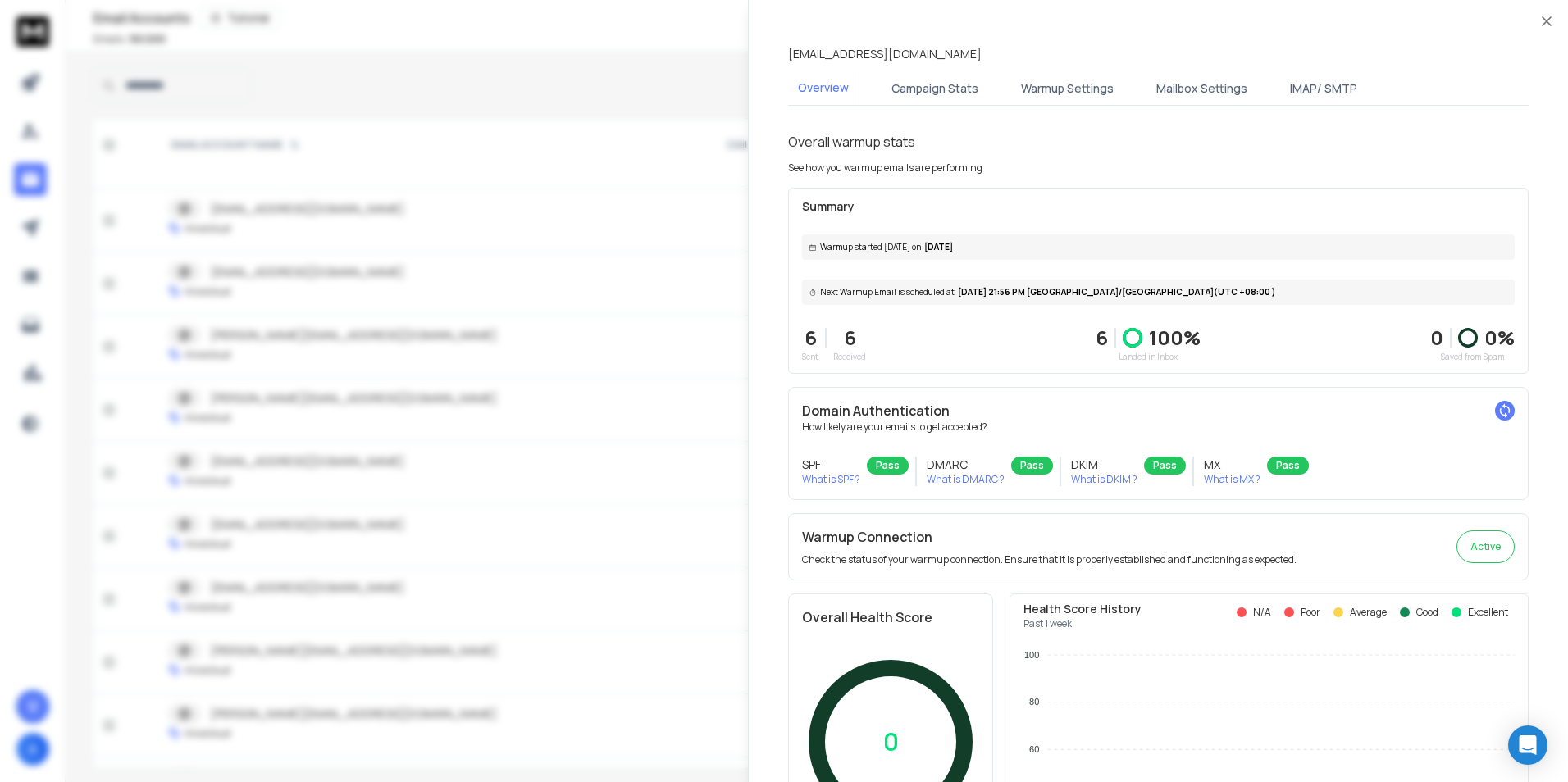
click at [656, 531] on div at bounding box center [784, 391] width 1568 height 782
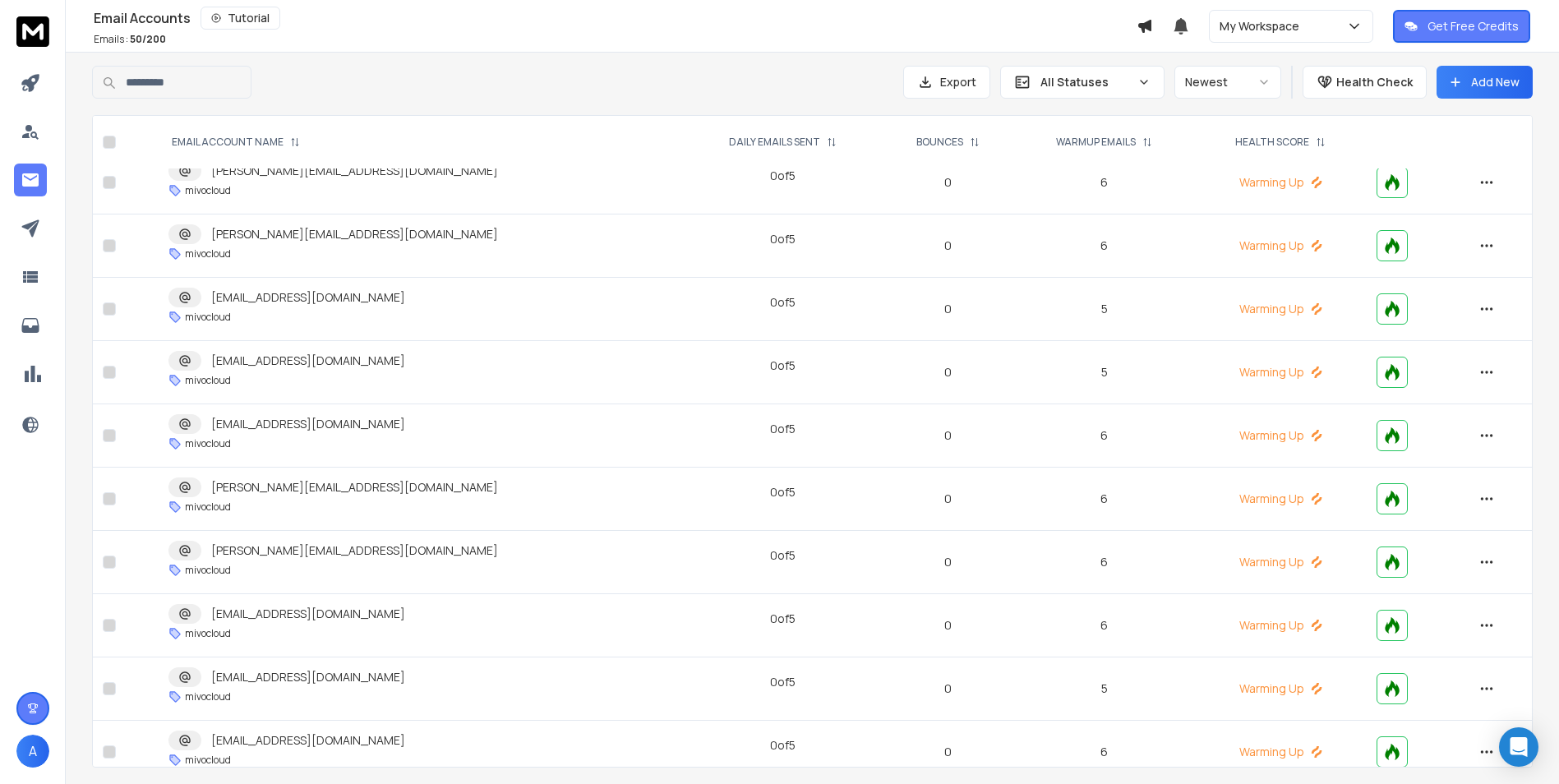
scroll to position [2219, 0]
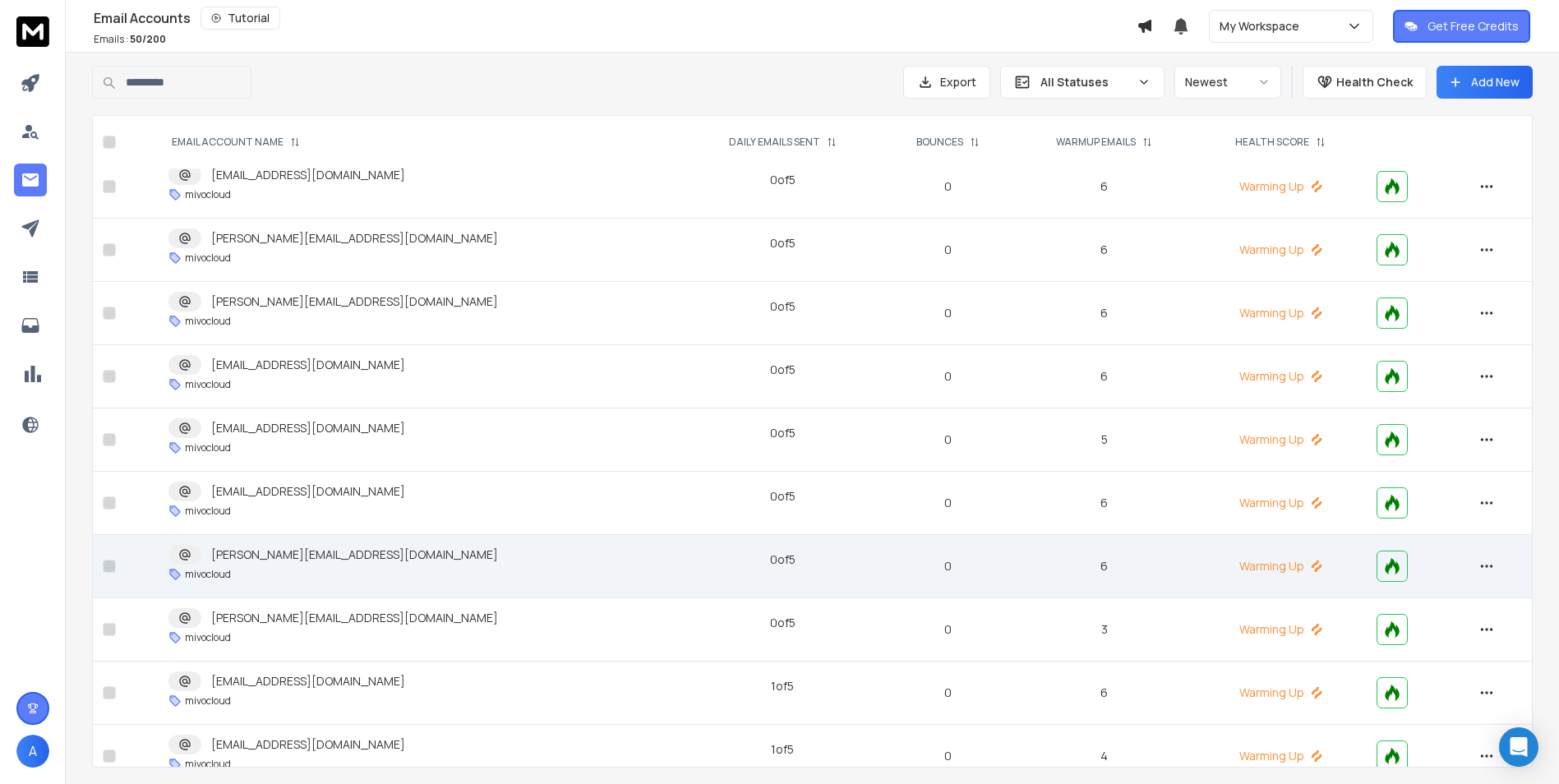
click at [677, 592] on tr "[PERSON_NAME][EMAIL_ADDRESS][DOMAIN_NAME] mivocloud 0 of 5 0 6 Warming Up" at bounding box center [812, 567] width 1439 height 64
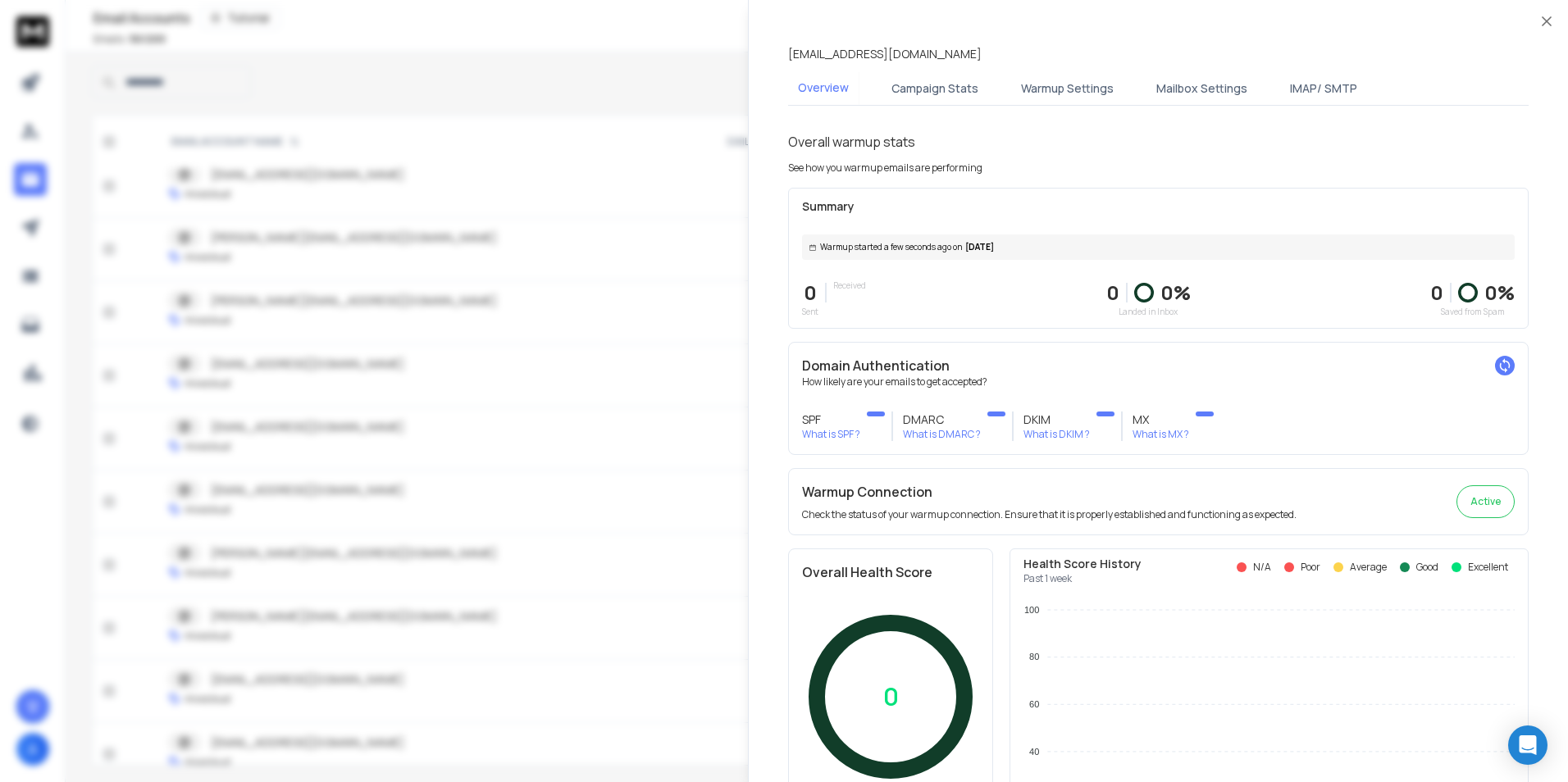
click at [679, 555] on div at bounding box center [784, 391] width 1568 height 782
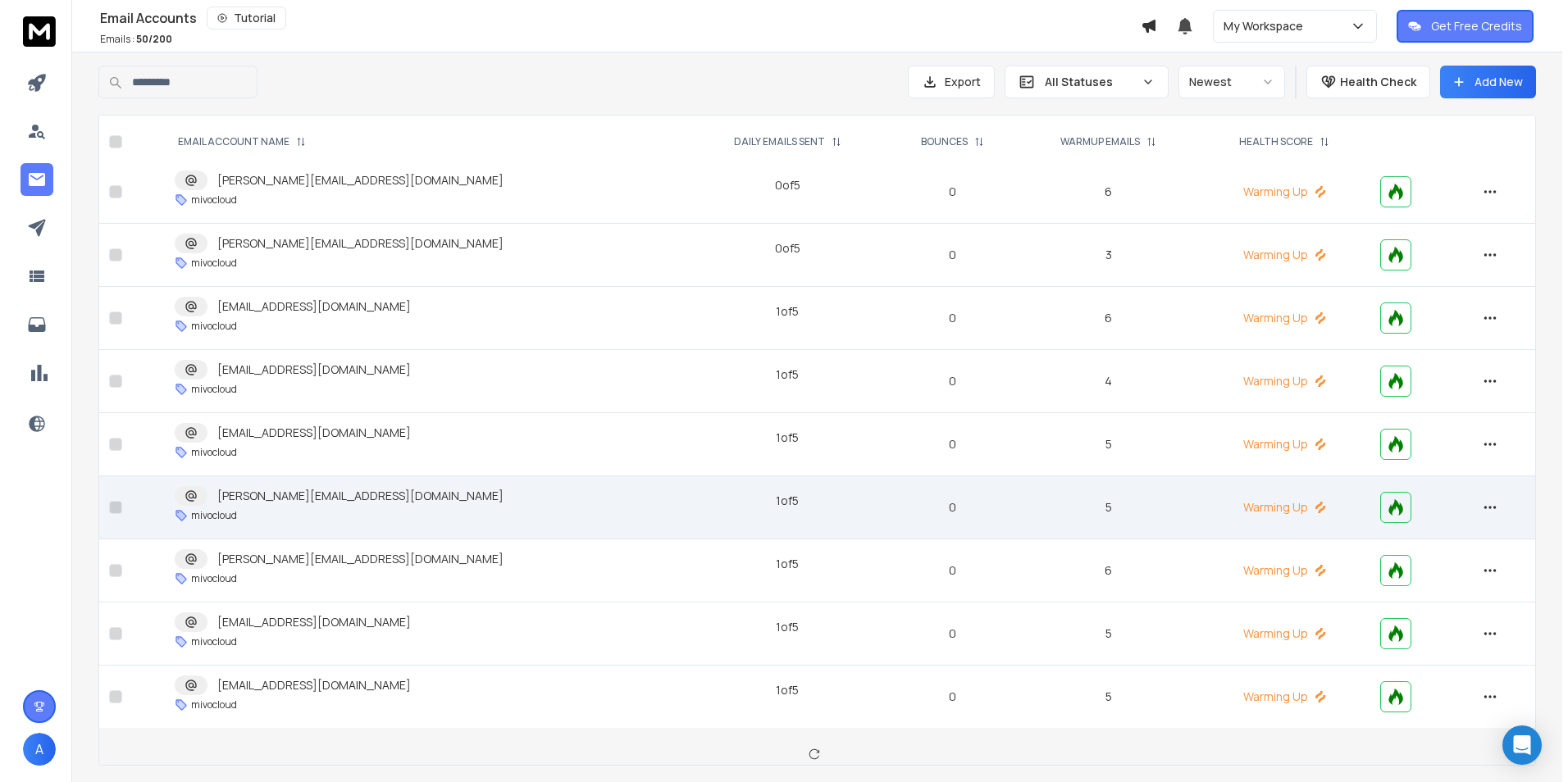
scroll to position [2589, 0]
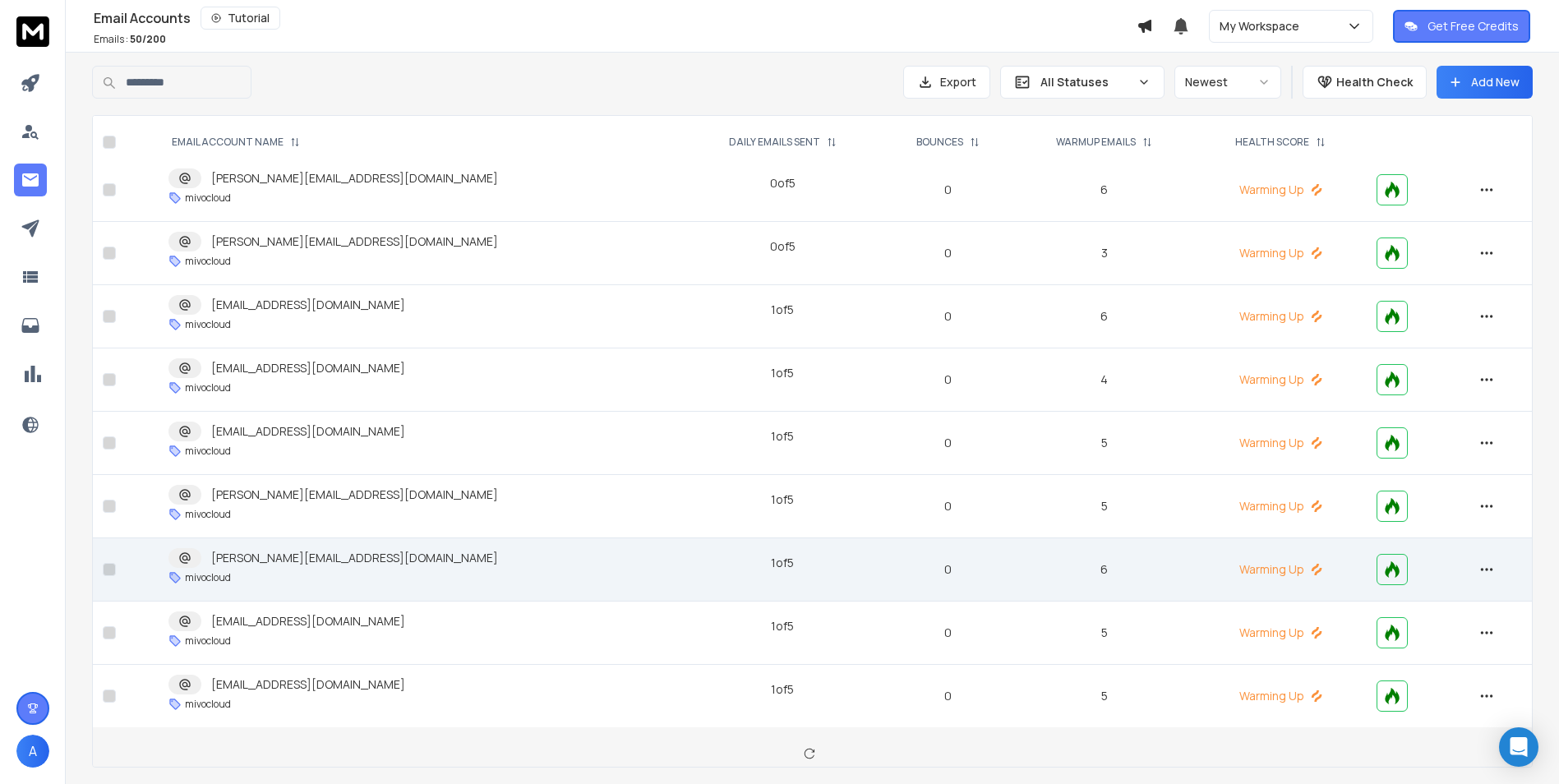
click at [695, 555] on td "1 of 5" at bounding box center [783, 560] width 198 height 43
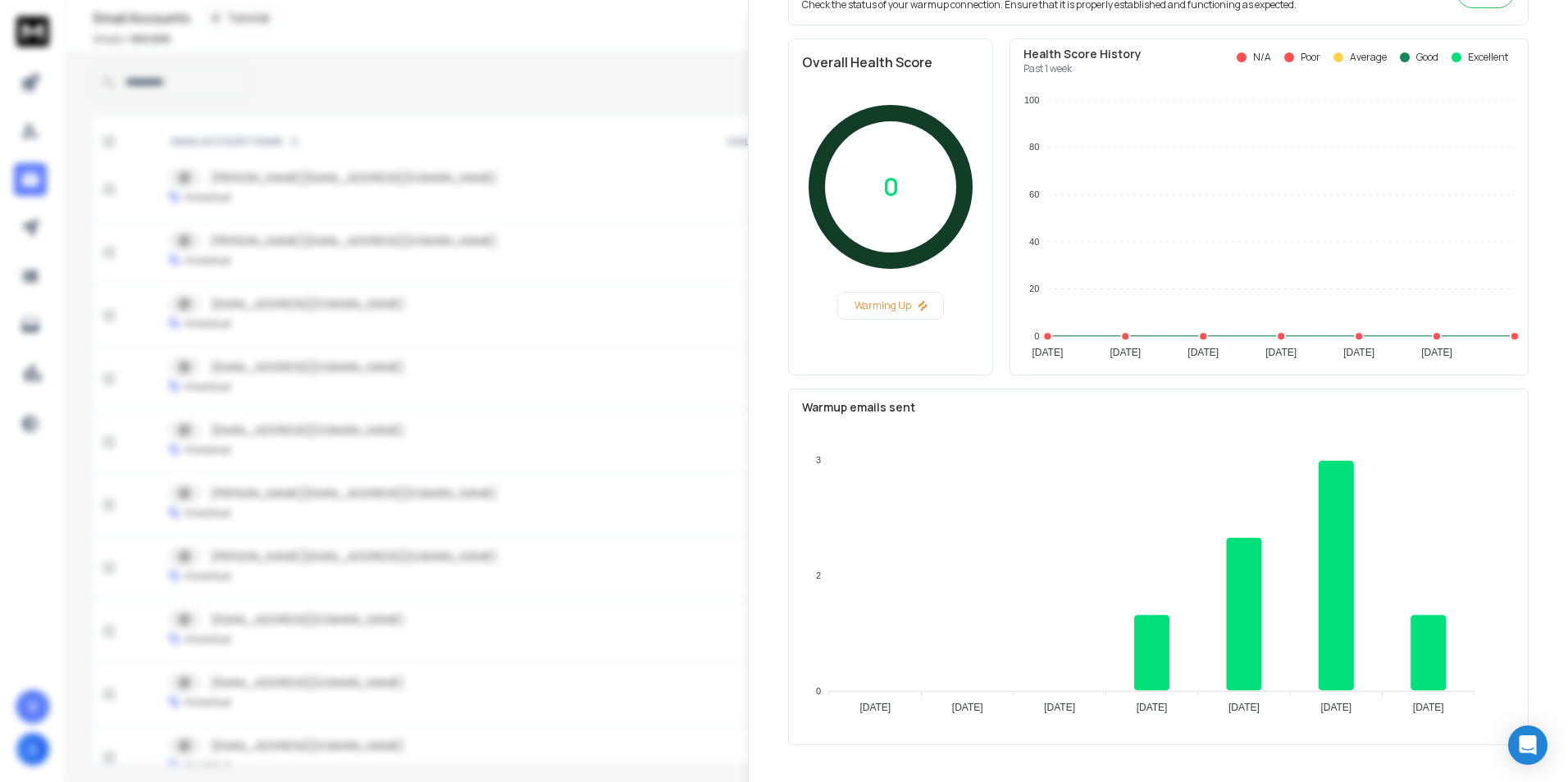
scroll to position [565, 0]
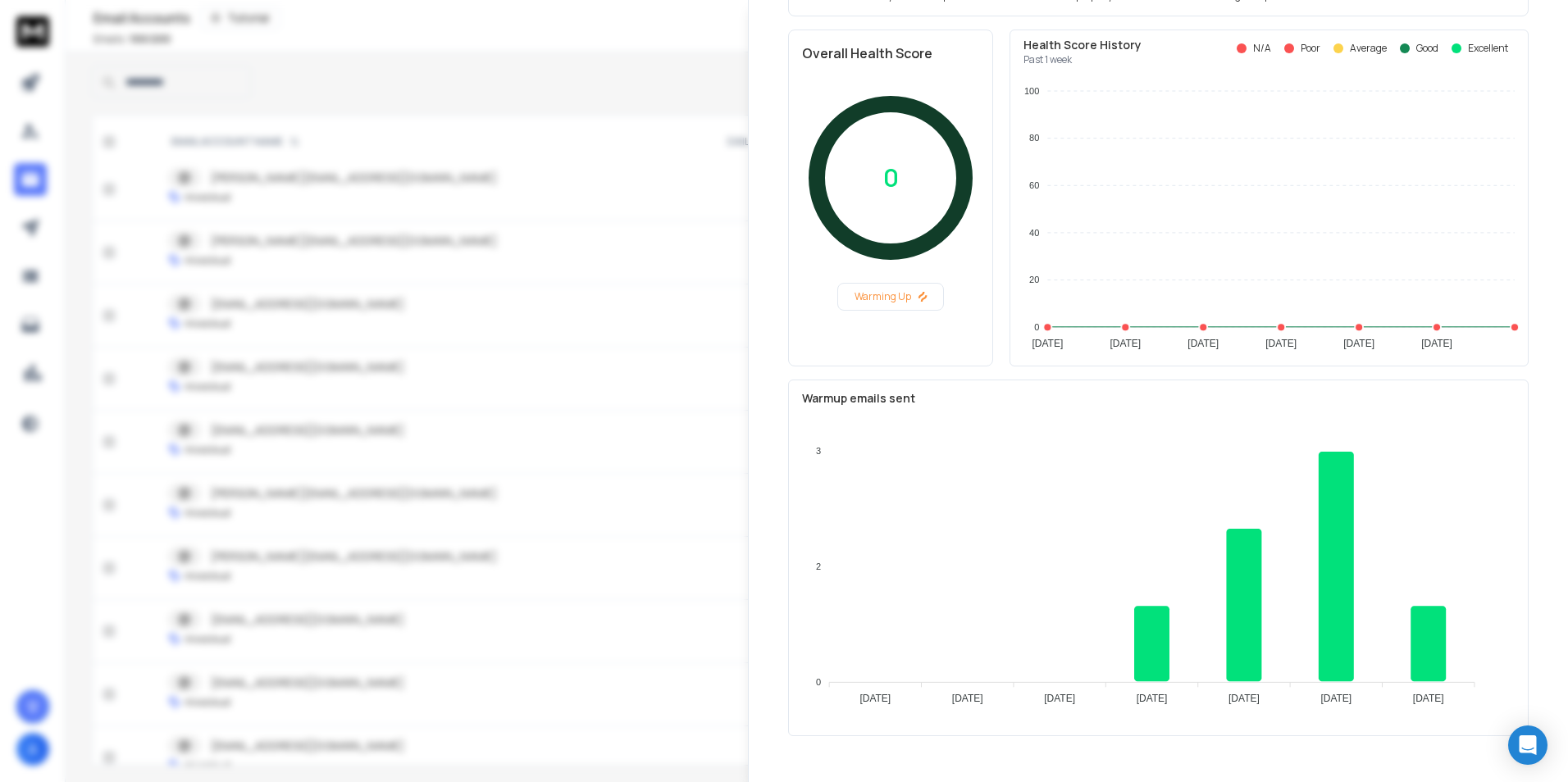
click at [616, 452] on div at bounding box center [784, 391] width 1568 height 782
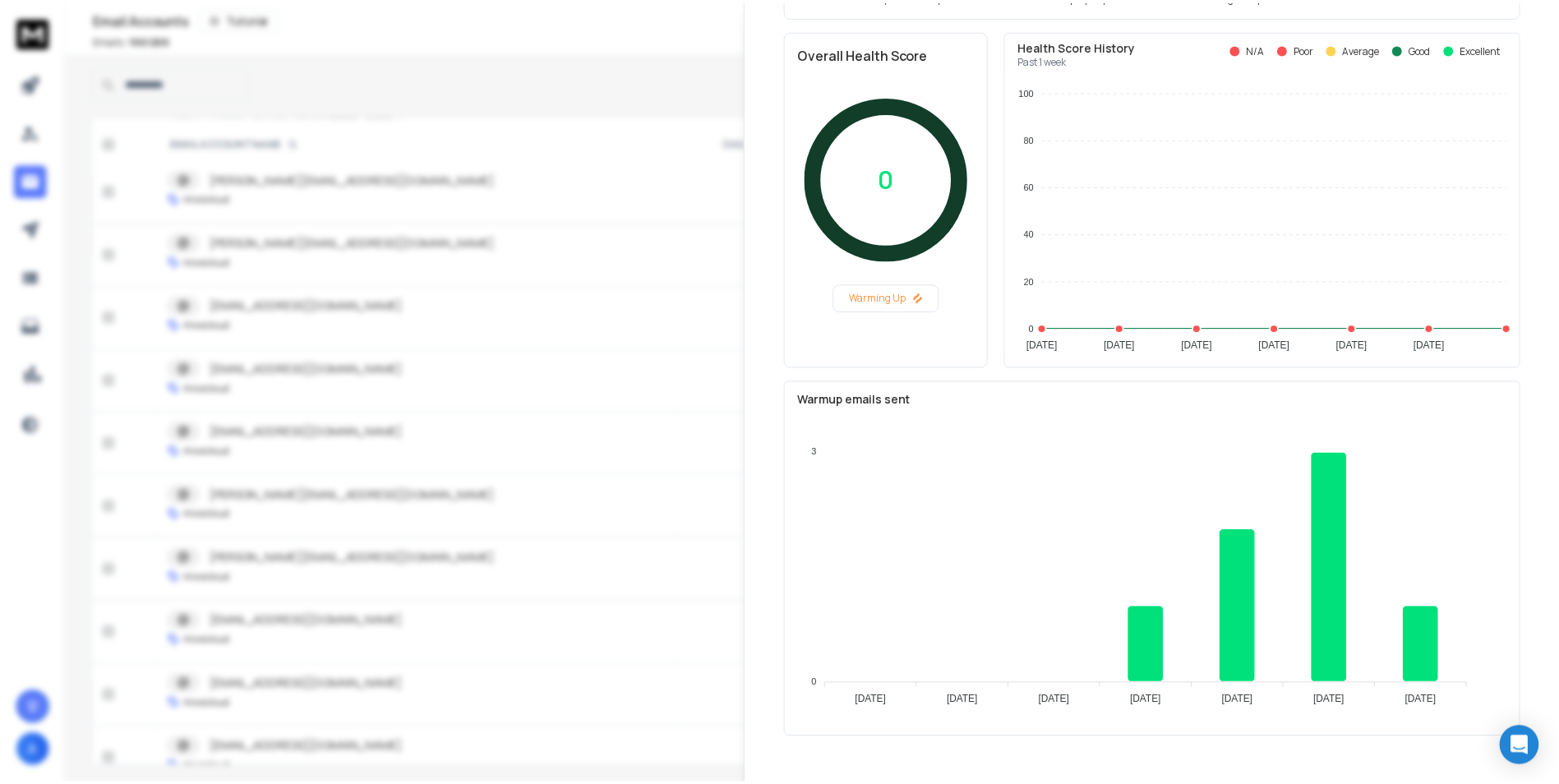
scroll to position [521, 0]
